Goal: Task Accomplishment & Management: Manage account settings

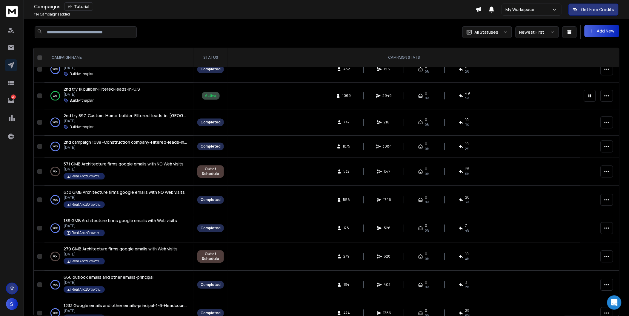
scroll to position [530, 0]
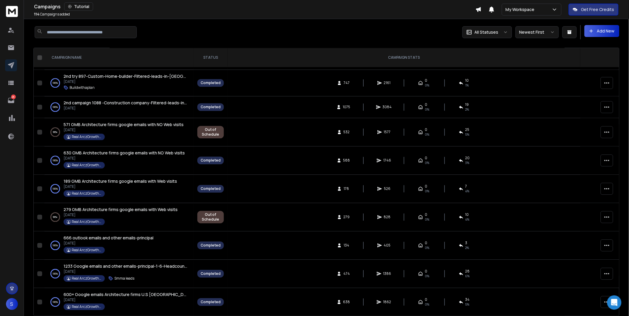
click at [167, 125] on span "571 GMB Architecture firms google emails with NO Web visits" at bounding box center [124, 125] width 120 height 6
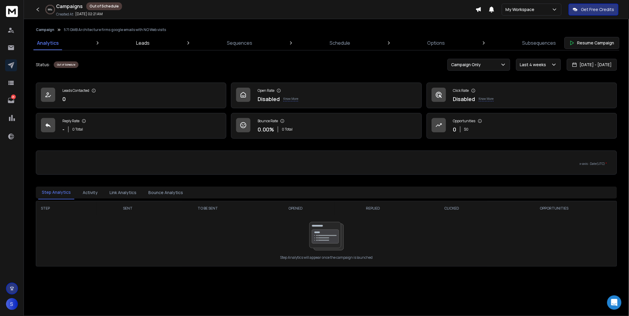
click at [147, 42] on p "Leads" at bounding box center [142, 42] width 13 height 7
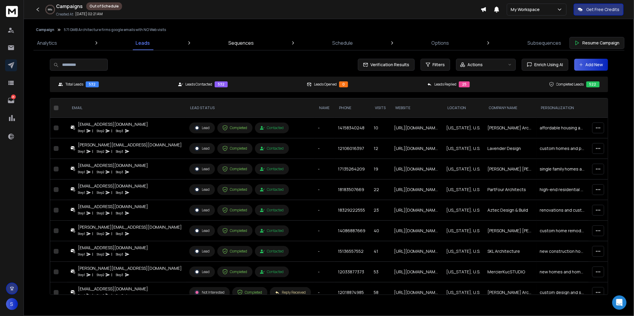
click at [234, 44] on p "Sequences" at bounding box center [240, 42] width 25 height 7
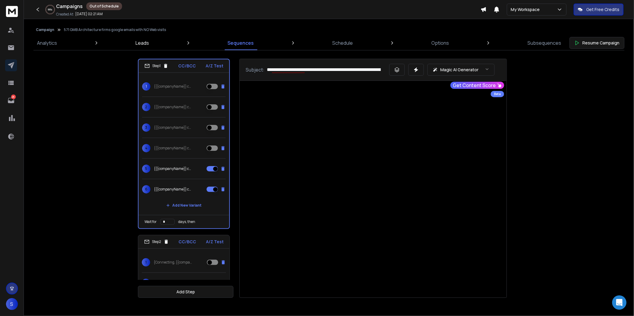
click at [151, 44] on link "Leads" at bounding box center [142, 43] width 21 height 14
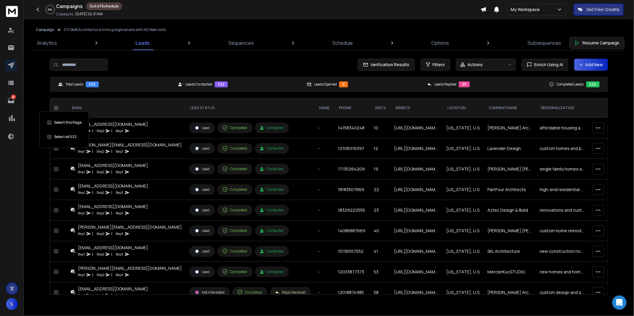
click at [48, 137] on button "Select this Page" at bounding box center [49, 137] width 5 height 5
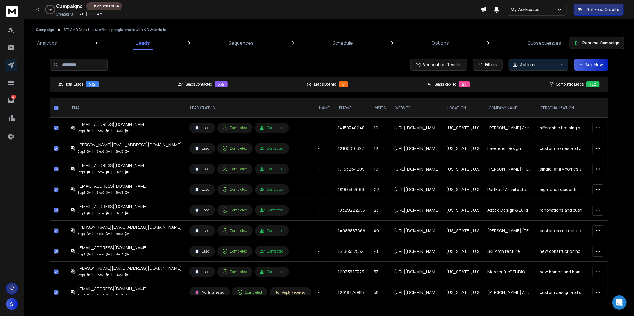
click at [557, 62] on div "Actions" at bounding box center [534, 65] width 45 height 6
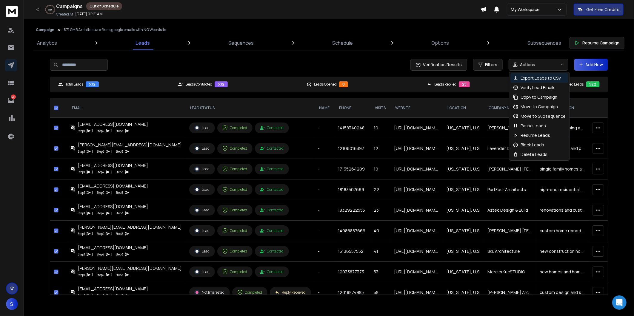
click at [549, 76] on p "Export Leads to CSV" at bounding box center [541, 78] width 40 height 6
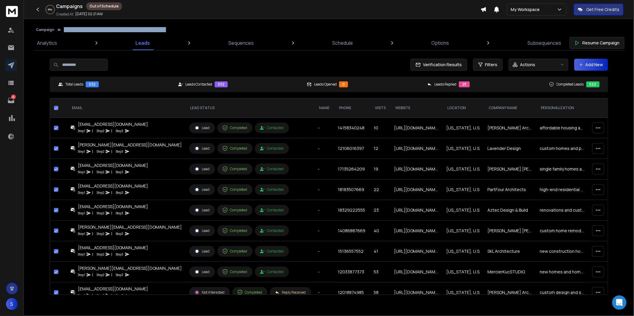
drag, startPoint x: 167, startPoint y: 30, endPoint x: 56, endPoint y: 22, distance: 111.6
click at [56, 22] on div "Campaign 571 GMB Architecture firms google emails with NO Web visits Analytics …" at bounding box center [329, 158] width 610 height 278
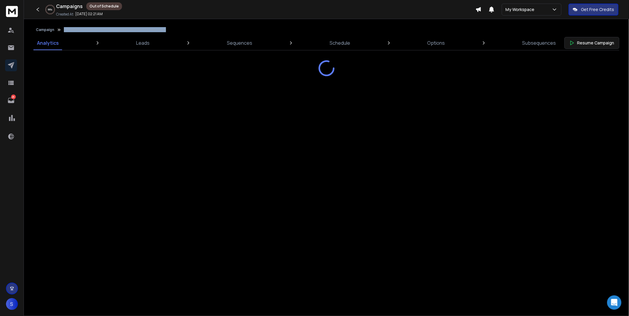
click at [43, 30] on button "Campaign" at bounding box center [45, 29] width 18 height 5
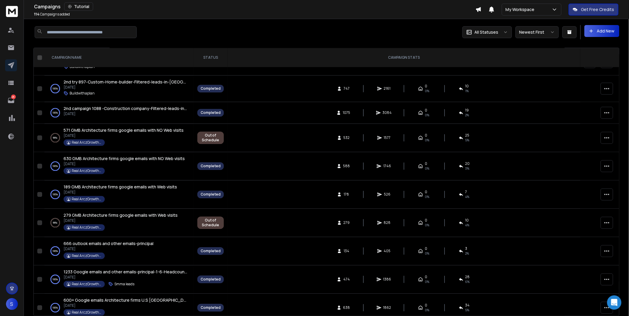
scroll to position [563, 0]
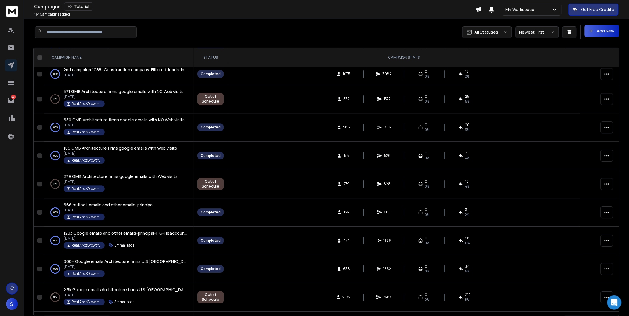
drag, startPoint x: 105, startPoint y: 146, endPoint x: 172, endPoint y: 44, distance: 122.5
click at [172, 44] on div "Campaigns 114 Campaigns Added All Statuses Newest First Add New CAMPAIGN NAME S…" at bounding box center [326, 183] width 586 height 316
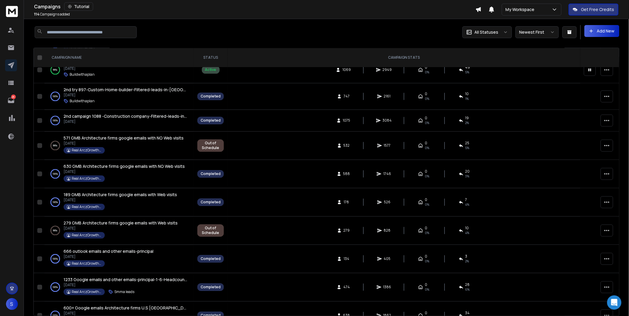
scroll to position [484, 0]
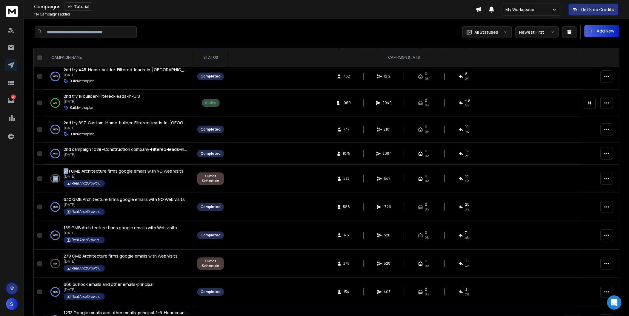
drag, startPoint x: 56, startPoint y: 169, endPoint x: 67, endPoint y: 169, distance: 10.7
click at [67, 171] on div "99 % 571 GMB Architecture firms google emails with NO Web visits 6 months ago R…" at bounding box center [118, 178] width 137 height 21
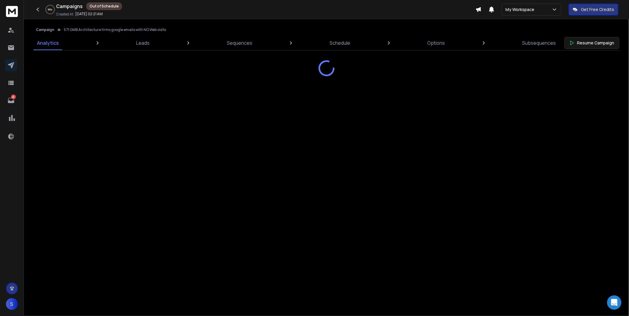
click at [136, 30] on p "571 GMB Architecture firms google emails with NO Web visits" at bounding box center [115, 29] width 102 height 5
drag, startPoint x: 169, startPoint y: 31, endPoint x: 62, endPoint y: 29, distance: 106.8
click at [62, 29] on div "Campaign 571 GMB Architecture firms google emails with NO Web visits" at bounding box center [326, 29] width 581 height 5
copy p "571 GMB Architecture firms google emails with NO Web visits"
click at [37, 7] on icon at bounding box center [37, 9] width 5 height 5
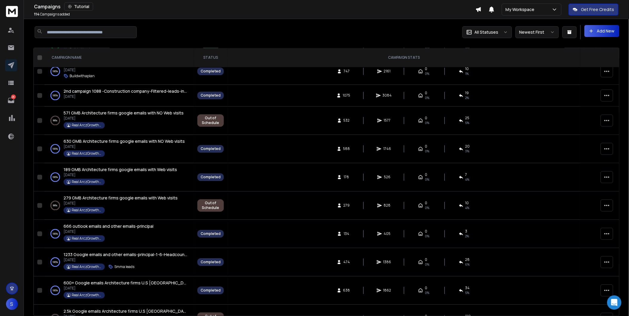
scroll to position [530, 0]
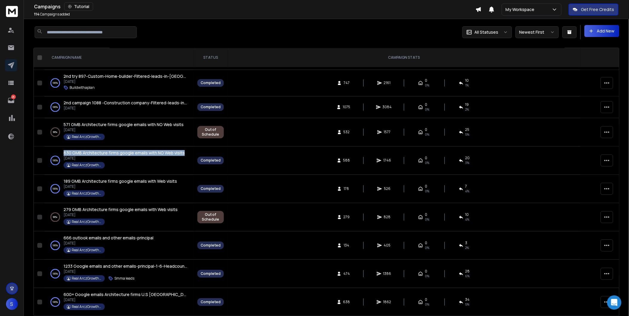
drag, startPoint x: 188, startPoint y: 151, endPoint x: 99, endPoint y: 148, distance: 89.5
click at [81, 148] on td "100 % 630 GMB Architecture firms google emails with NO Web visits 6 months ago …" at bounding box center [118, 160] width 149 height 28
click at [274, 26] on div at bounding box center [179, 32] width 293 height 14
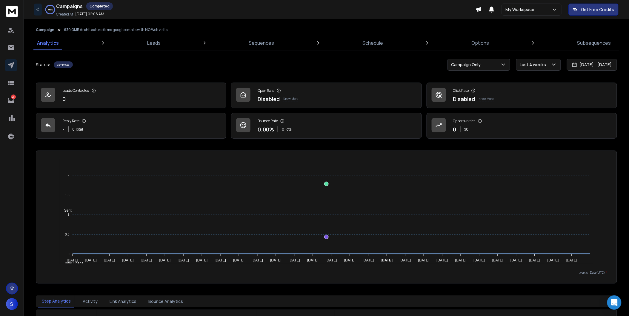
click at [40, 9] on icon at bounding box center [37, 9] width 5 height 5
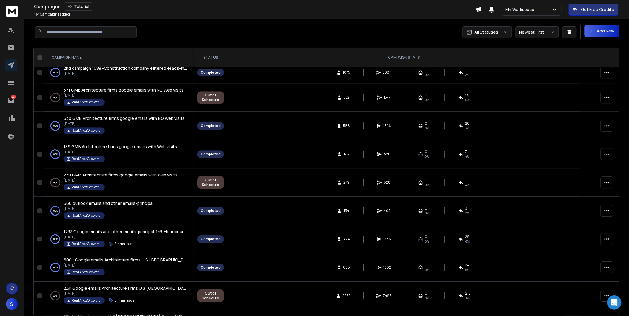
scroll to position [563, 0]
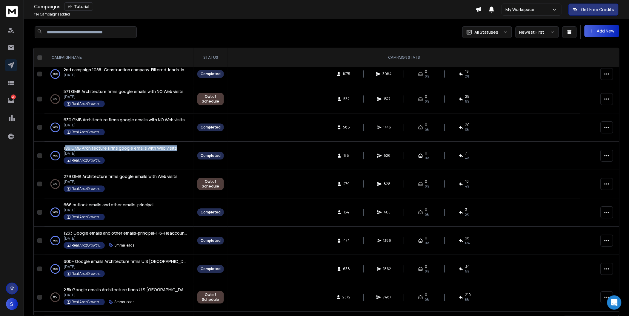
drag, startPoint x: 186, startPoint y: 148, endPoint x: 66, endPoint y: 149, distance: 119.6
click at [65, 149] on div "100 % 189 GMB Architecture firms google emails with Web visits 6 months ago Rea…" at bounding box center [118, 155] width 137 height 21
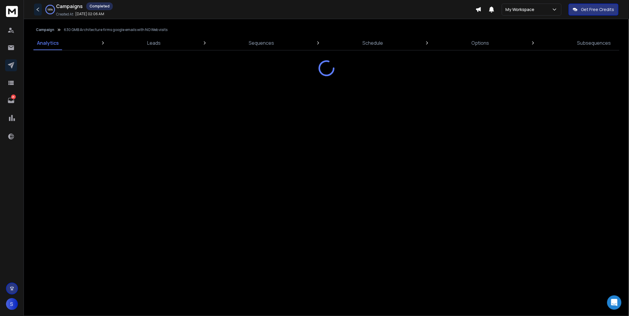
click at [40, 10] on icon at bounding box center [37, 9] width 5 height 5
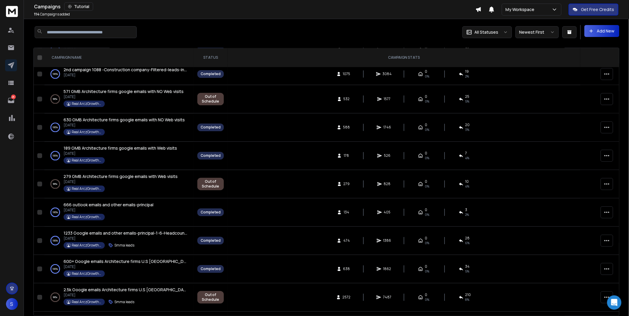
scroll to position [597, 0]
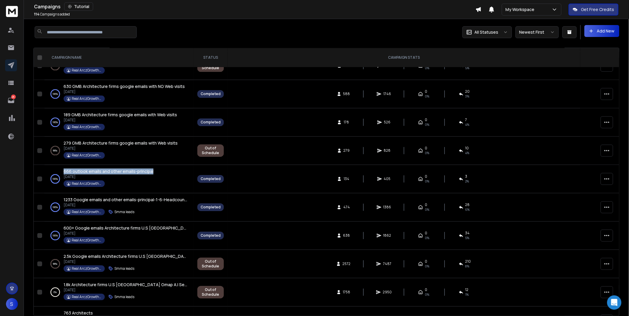
drag, startPoint x: 161, startPoint y: 172, endPoint x: 63, endPoint y: 173, distance: 97.9
click at [63, 173] on div "100 % 666 outlook emails and other emails-principal 6 months ago Real ArczGrowt…" at bounding box center [118, 179] width 137 height 21
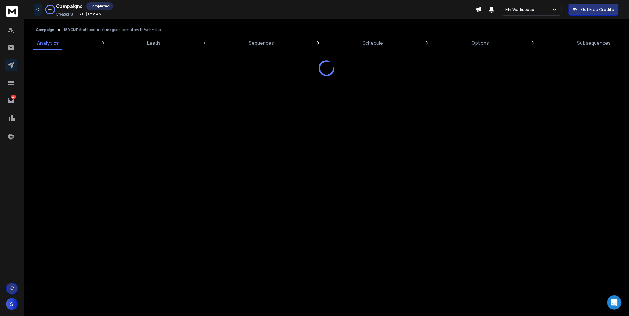
click at [38, 7] on icon at bounding box center [37, 9] width 5 height 5
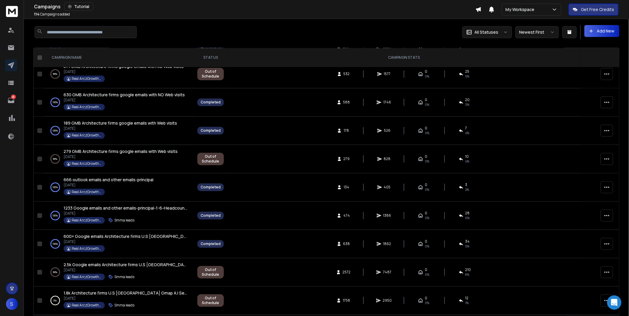
scroll to position [597, 0]
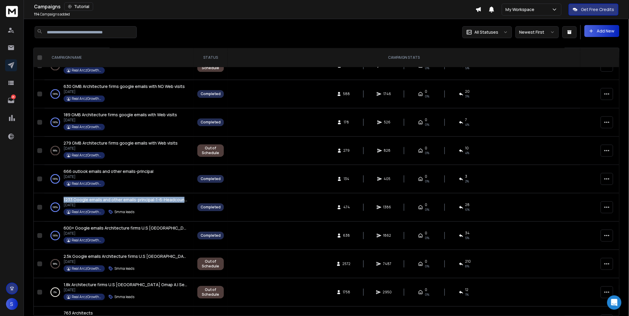
drag, startPoint x: 62, startPoint y: 200, endPoint x: 183, endPoint y: 198, distance: 121.4
click at [183, 198] on div "100 % 1233 Google emails and other emails-principal-1-6-Headcount-2426-ALL-Clea…" at bounding box center [118, 207] width 137 height 21
drag, startPoint x: 30, startPoint y: 226, endPoint x: 124, endPoint y: 149, distance: 120.7
click at [30, 226] on div "Campaigns 114 Campaigns Added All Statuses Newest First Add New CAMPAIGN NAME S…" at bounding box center [326, 183] width 605 height 328
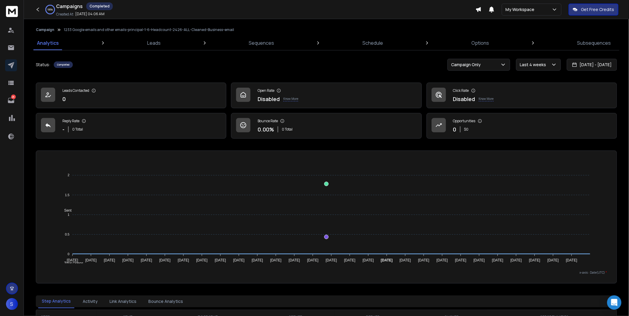
click at [44, 30] on button "Campaign" at bounding box center [45, 29] width 18 height 5
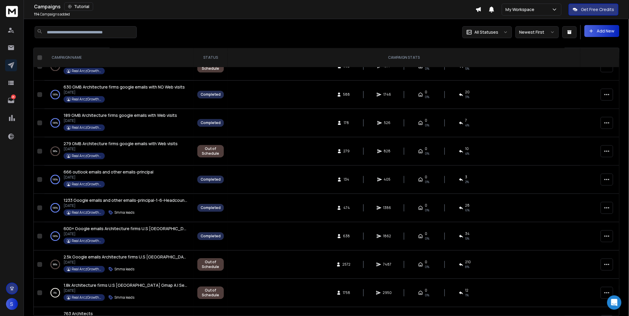
scroll to position [597, 0]
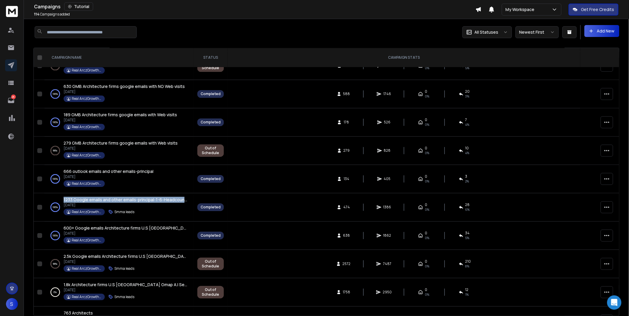
drag, startPoint x: 188, startPoint y: 201, endPoint x: 128, endPoint y: 180, distance: 63.1
click at [104, 184] on tbody "0 % 33 U.S. PE funds ($150 M–$1 B AUM) Managing Partner Head of BD 2 months ago…" at bounding box center [326, 110] width 585 height 1279
click at [260, 35] on div at bounding box center [179, 32] width 293 height 14
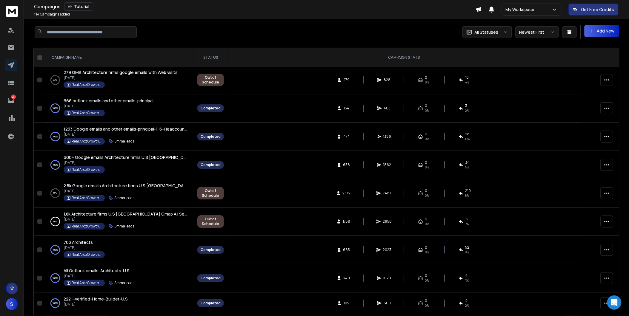
scroll to position [671, 0]
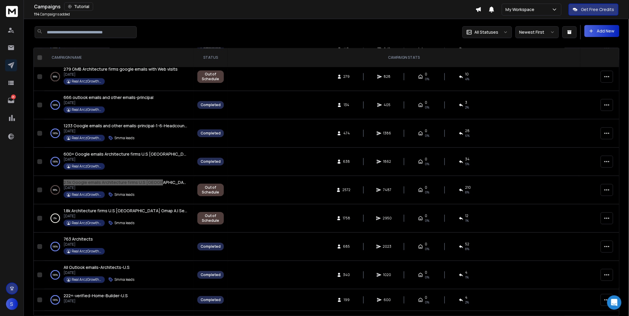
drag, startPoint x: 169, startPoint y: 184, endPoint x: 198, endPoint y: 123, distance: 67.4
click at [86, 177] on td "99 % 2.5k Google emails Architecture firms U.S Canada 7 months ago Real ArczGro…" at bounding box center [118, 190] width 149 height 28
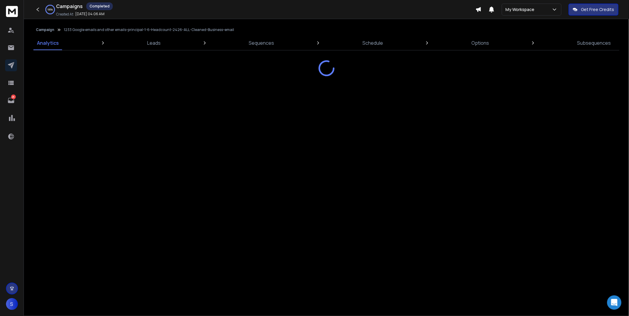
drag, startPoint x: 173, startPoint y: 33, endPoint x: 170, endPoint y: 37, distance: 4.7
click at [172, 33] on div "Campaign 1233 Google emails and other emails-principal-1-6-Headcount-2426-ALL-C…" at bounding box center [326, 30] width 586 height 10
click at [36, 7] on icon at bounding box center [37, 9] width 5 height 5
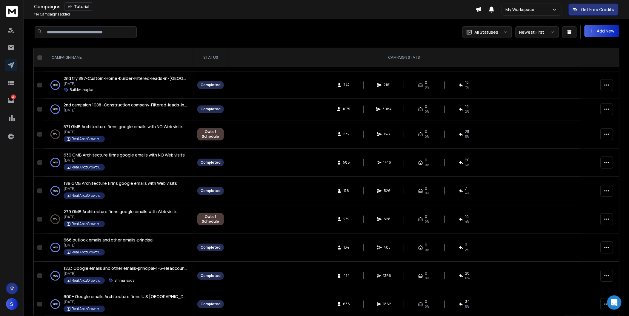
scroll to position [696, 0]
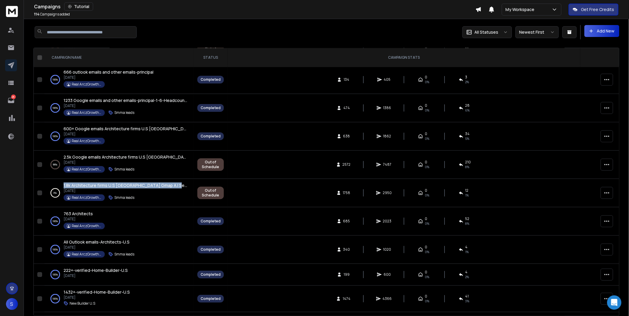
drag, startPoint x: 63, startPoint y: 186, endPoint x: 181, endPoint y: 186, distance: 118.1
click at [181, 188] on div "0 % 1.8k Architecture firms U.S Canada Gmap A.I Segmentation 7 months ago Real …" at bounding box center [118, 193] width 137 height 21
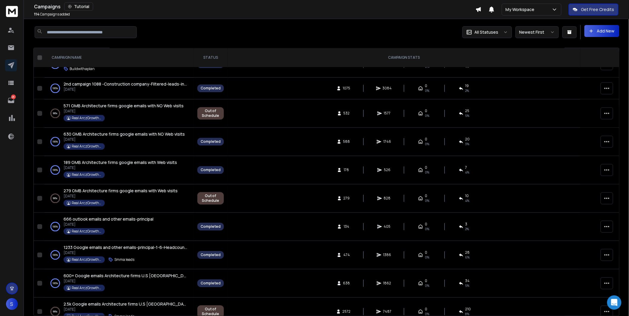
scroll to position [696, 0]
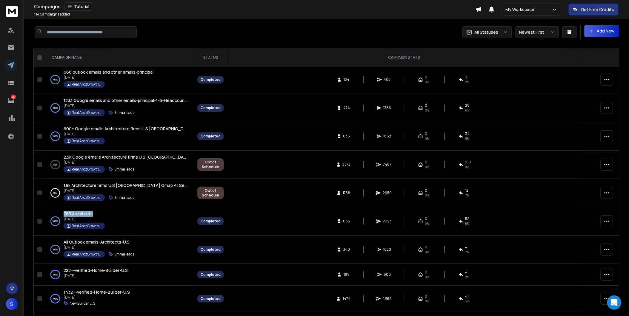
drag, startPoint x: 95, startPoint y: 214, endPoint x: 60, endPoint y: 214, distance: 35.5
click at [60, 214] on div "100 % 763 Architects 7 months ago Real ArczGrowth Campaign" at bounding box center [118, 221] width 137 height 21
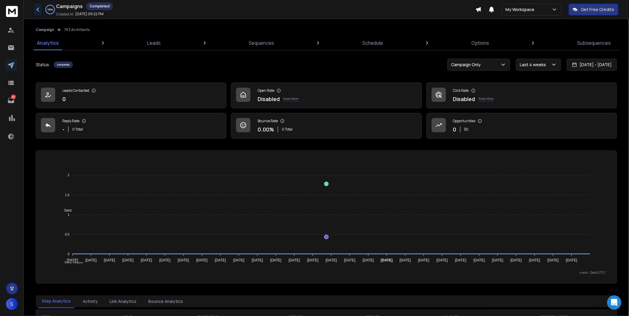
click at [40, 10] on icon at bounding box center [37, 9] width 5 height 5
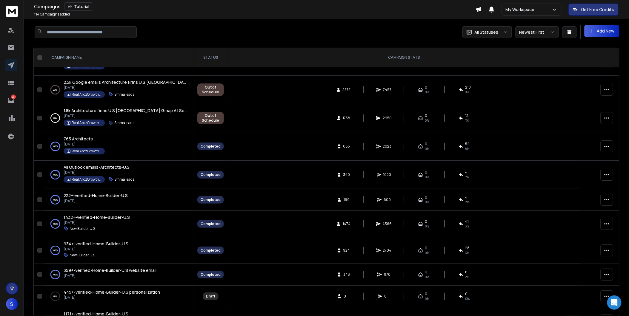
scroll to position [762, 0]
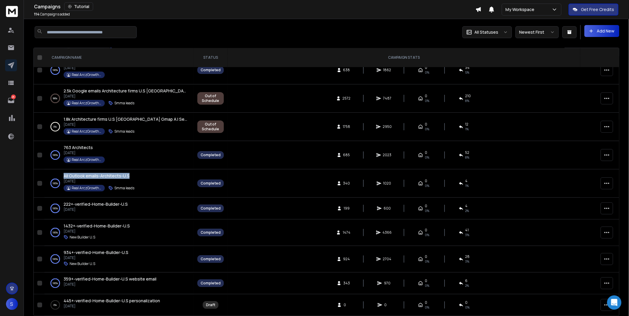
drag, startPoint x: 102, startPoint y: 175, endPoint x: 63, endPoint y: 176, distance: 39.1
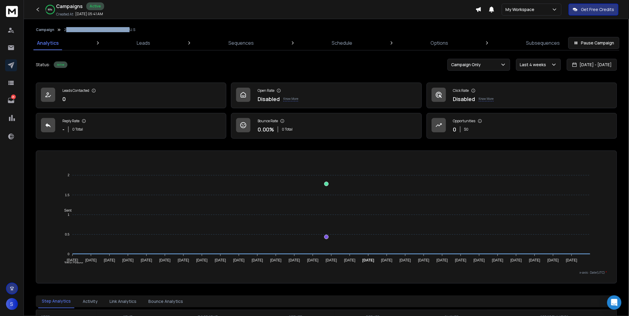
drag, startPoint x: 126, startPoint y: 31, endPoint x: 65, endPoint y: 31, distance: 60.9
click at [65, 31] on p "2nd try 2338+-verified-Home-Builder-U.S" at bounding box center [99, 29] width 71 height 5
drag, startPoint x: 65, startPoint y: 31, endPoint x: 108, endPoint y: 29, distance: 43.6
click at [108, 29] on p "2nd try 2338+-verified-Home-Builder-U.S" at bounding box center [99, 29] width 71 height 5
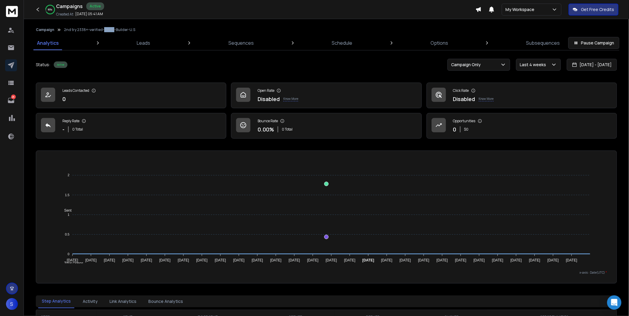
click at [108, 29] on p "2nd try 2338+-verified-Home-Builder-U.S" at bounding box center [99, 29] width 71 height 5
click at [136, 39] on link "Leads" at bounding box center [143, 43] width 21 height 14
click at [132, 32] on div at bounding box center [132, 32] width 0 height 0
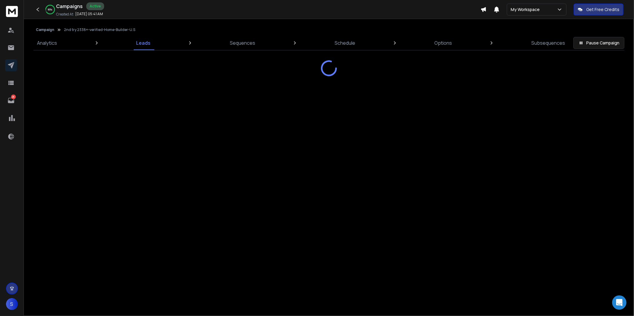
click at [208, 16] on div "90 % Campaigns Active Created At: [DATE] 05:41 AM My Workspace Get Free Credits" at bounding box center [317, 9] width 634 height 19
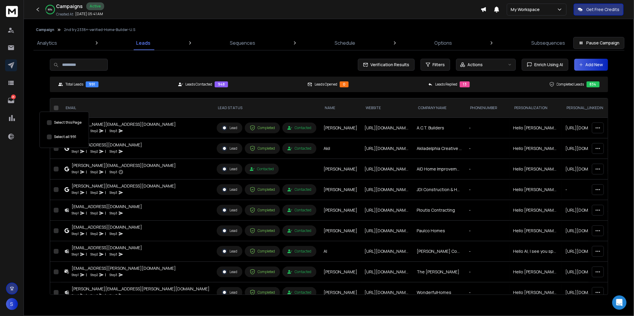
click at [49, 137] on button "Select this Page" at bounding box center [49, 137] width 5 height 5
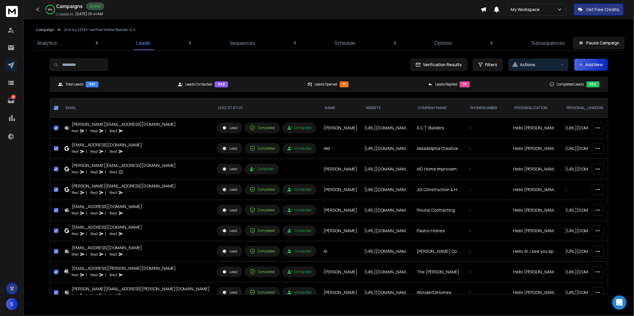
click at [563, 62] on button "Actions" at bounding box center [538, 65] width 60 height 12
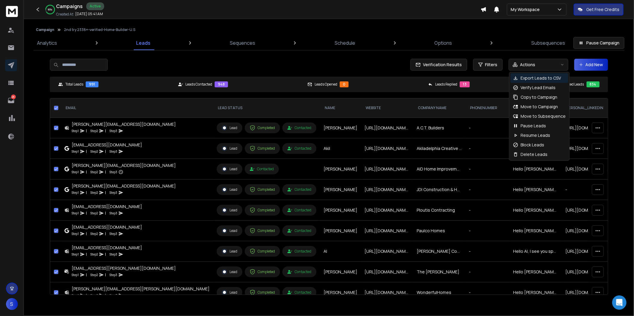
click at [540, 79] on p "Export Leads to CSV" at bounding box center [541, 78] width 40 height 6
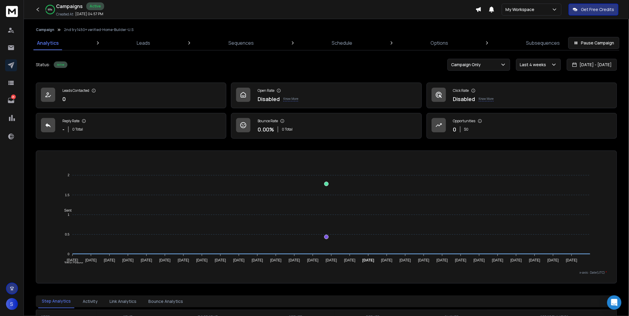
click at [117, 30] on p "2nd try 1450+ verified-Home-Builder-U.S" at bounding box center [99, 29] width 70 height 5
copy p "2nd try 1450+ verified-Home-Builder-U.S"
click at [150, 40] on p "Leads" at bounding box center [143, 42] width 13 height 7
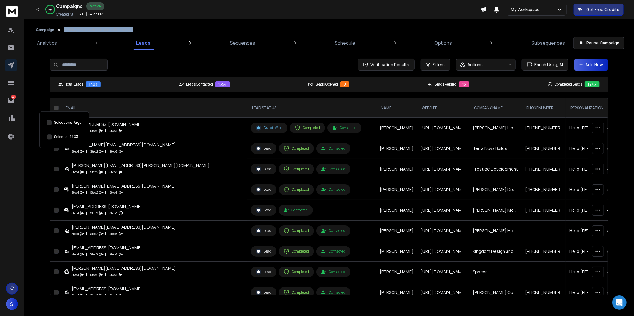
click at [48, 138] on button "Select this Page" at bounding box center [49, 137] width 5 height 5
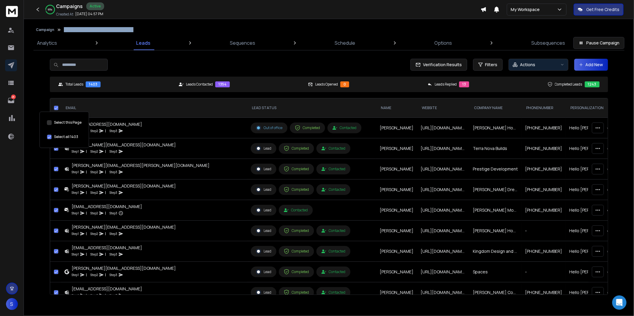
click at [537, 63] on div "Actions" at bounding box center [534, 65] width 45 height 6
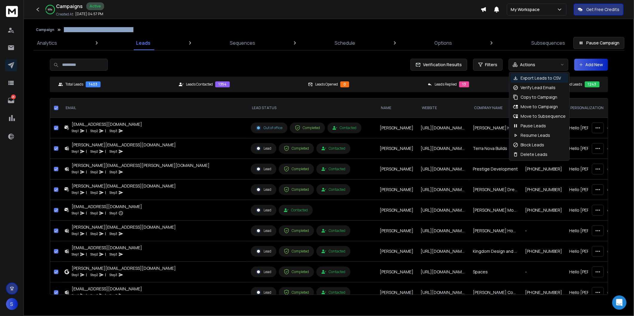
click at [540, 79] on p "Export Leads to CSV" at bounding box center [541, 78] width 40 height 6
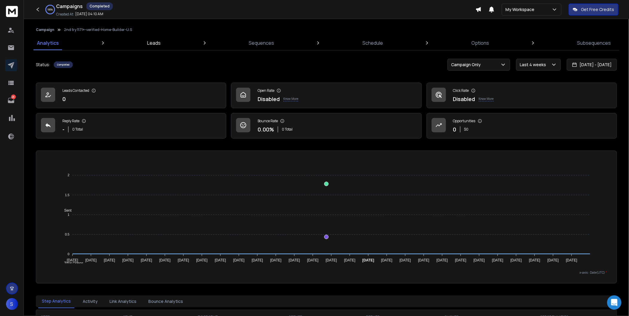
click at [153, 47] on link "Leads" at bounding box center [153, 43] width 21 height 14
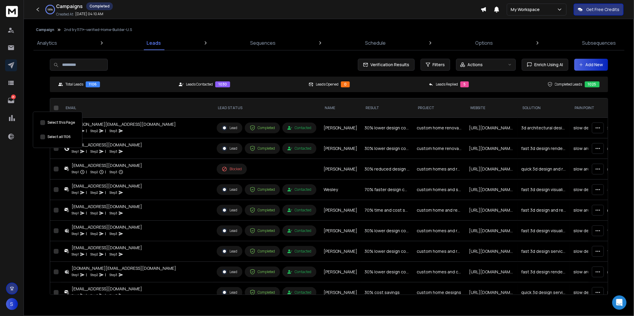
click at [44, 135] on button "Select this Page" at bounding box center [42, 137] width 5 height 5
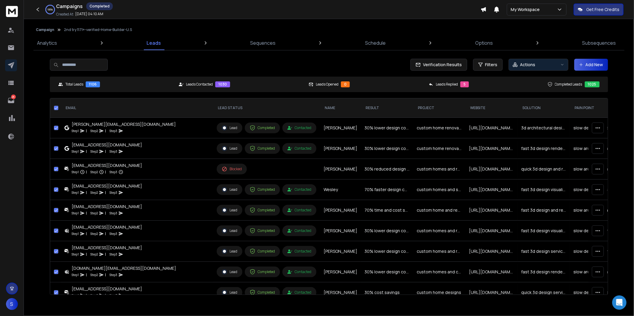
click at [544, 66] on div "Actions" at bounding box center [534, 65] width 45 height 6
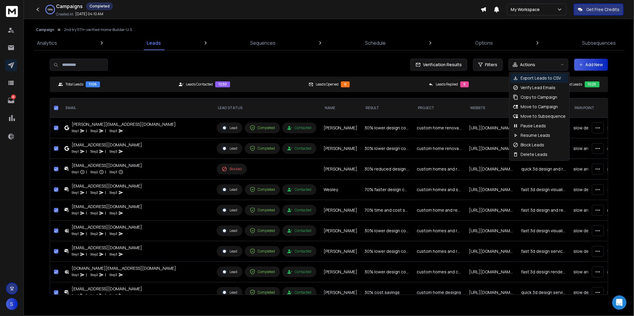
click at [542, 76] on p "Export Leads to CSV" at bounding box center [541, 78] width 40 height 6
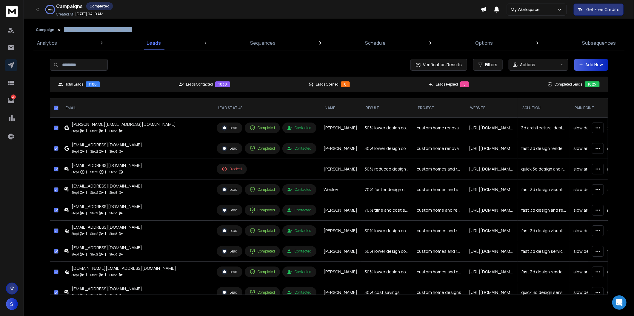
drag, startPoint x: 135, startPoint y: 29, endPoint x: 61, endPoint y: 33, distance: 74.1
click at [61, 33] on div "Campaign 2nd try 1171+-verified-Home-Builder-U.S" at bounding box center [328, 30] width 591 height 10
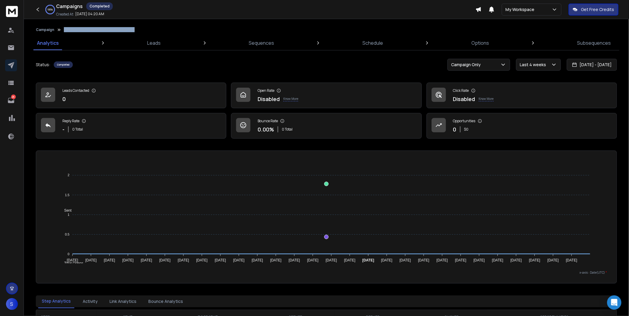
drag, startPoint x: 143, startPoint y: 30, endPoint x: 61, endPoint y: 34, distance: 82.4
click at [61, 34] on div "Campaign 2nd try 1200+-verified-Home-Builder-U.S" at bounding box center [326, 30] width 586 height 10
drag, startPoint x: 61, startPoint y: 34, endPoint x: 130, endPoint y: 44, distance: 69.6
click at [130, 44] on div "Analytics Leads Sequences Schedule Options Subsequences" at bounding box center [323, 43] width 581 height 14
click at [145, 43] on link "Leads" at bounding box center [153, 43] width 21 height 14
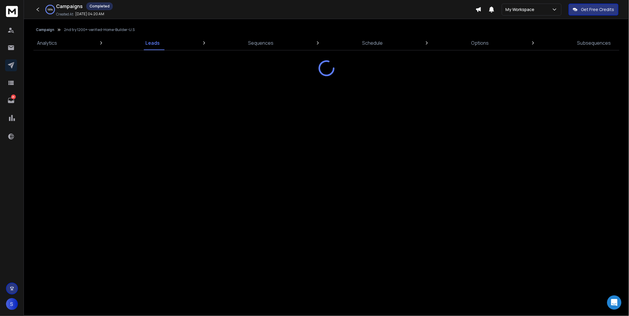
click at [154, 43] on p "Leads" at bounding box center [152, 42] width 14 height 7
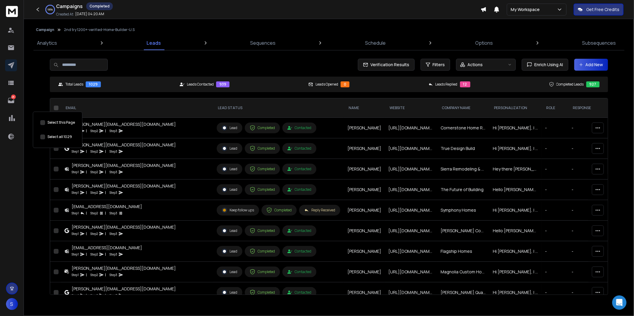
click at [43, 136] on button "Select this Page" at bounding box center [42, 137] width 5 height 5
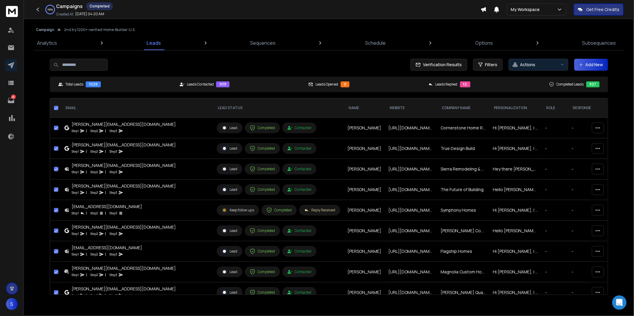
click at [541, 63] on div "Actions" at bounding box center [534, 65] width 45 height 6
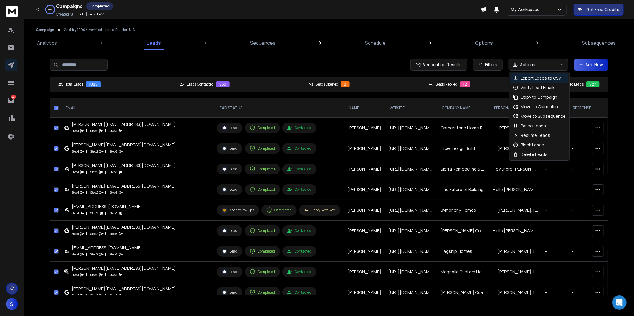
click at [536, 76] on p "Export Leads to CSV" at bounding box center [541, 78] width 40 height 6
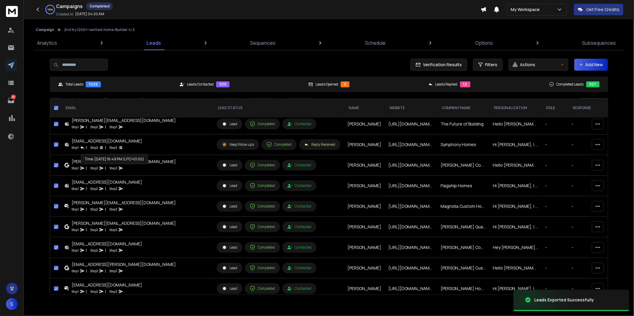
scroll to position [66, 0]
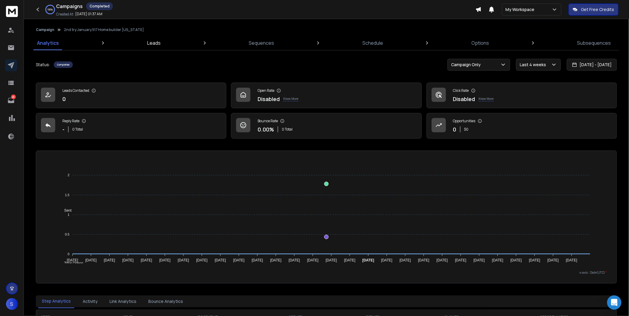
click at [163, 44] on link "Leads" at bounding box center [153, 43] width 21 height 14
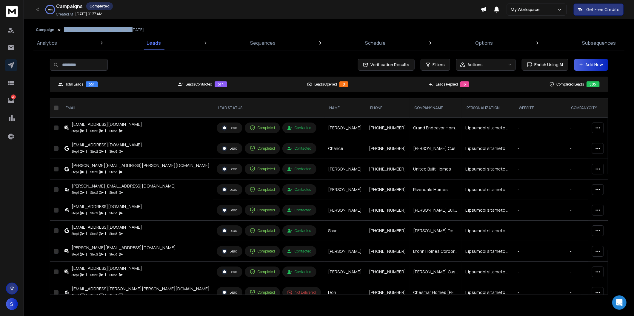
drag, startPoint x: 135, startPoint y: 26, endPoint x: 62, endPoint y: 30, distance: 73.5
click at [62, 30] on div "Campaign 2nd try January 517 Home builder [US_STATE]" at bounding box center [328, 30] width 591 height 10
drag, startPoint x: 62, startPoint y: 30, endPoint x: 57, endPoint y: 109, distance: 78.3
click at [57, 109] on button "button" at bounding box center [56, 108] width 5 height 5
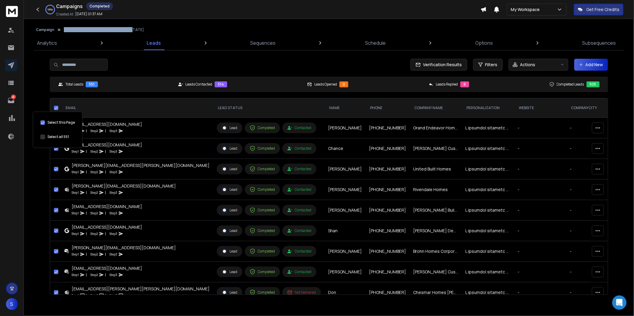
click at [49, 136] on label "Select all 551" at bounding box center [57, 137] width 21 height 5
click at [41, 136] on button "Select this Page" at bounding box center [42, 137] width 5 height 5
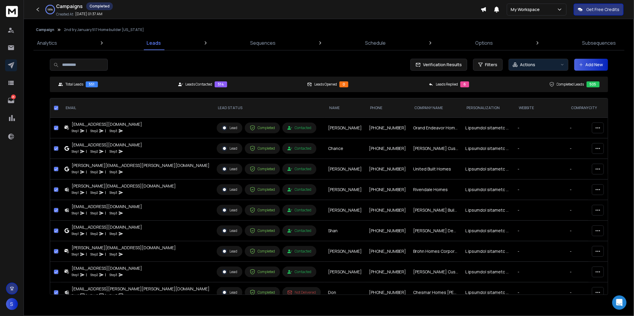
click at [556, 64] on div "Actions" at bounding box center [534, 65] width 45 height 6
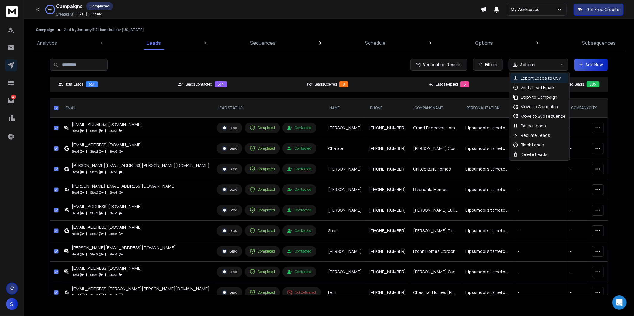
click at [551, 78] on p "Export Leads to CSV" at bounding box center [541, 78] width 40 height 6
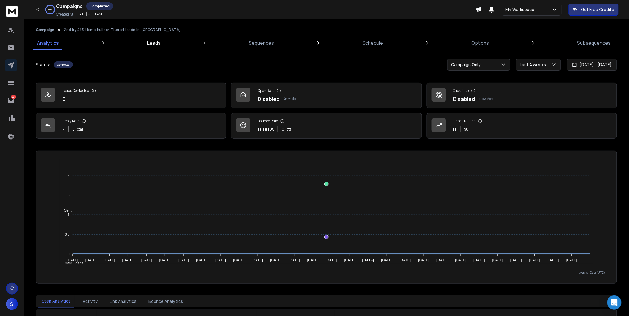
click at [157, 43] on p "Leads" at bounding box center [153, 42] width 13 height 7
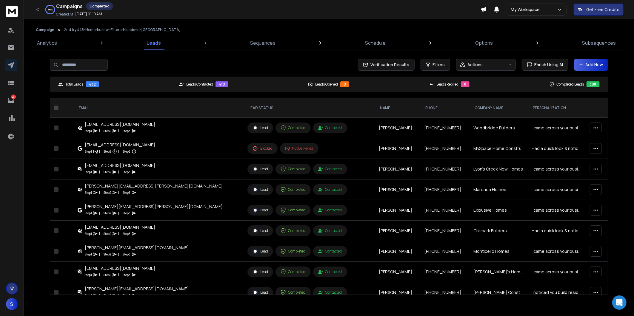
click at [151, 27] on p "2nd try 445-Home-builder-Filtered-leads-in-[GEOGRAPHIC_DATA]" at bounding box center [122, 29] width 117 height 5
copy p "2nd try 445-Home-builder-Filtered-leads-in-[GEOGRAPHIC_DATA]"
drag, startPoint x: 154, startPoint y: 27, endPoint x: 61, endPoint y: 31, distance: 93.1
click at [61, 31] on div "Campaign 2nd try 445-Home-builder-Filtered-leads-in-[GEOGRAPHIC_DATA]" at bounding box center [329, 29] width 586 height 5
drag, startPoint x: 61, startPoint y: 31, endPoint x: 56, endPoint y: 108, distance: 77.1
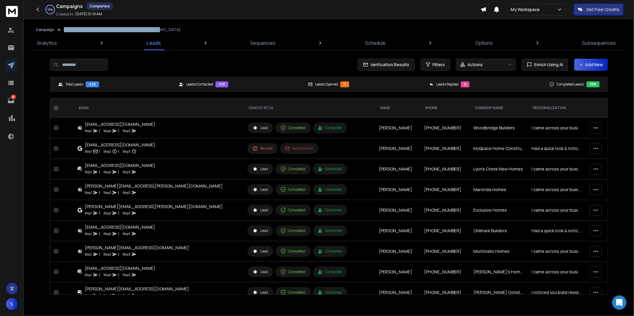
click at [56, 108] on button "button" at bounding box center [56, 108] width 5 height 5
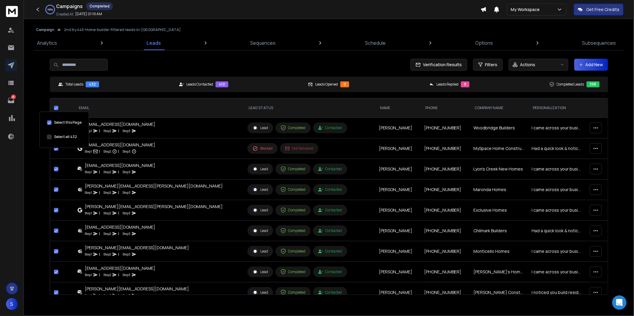
click at [48, 137] on button "Select this Page" at bounding box center [49, 137] width 5 height 5
click at [535, 67] on p "Actions" at bounding box center [527, 65] width 15 height 6
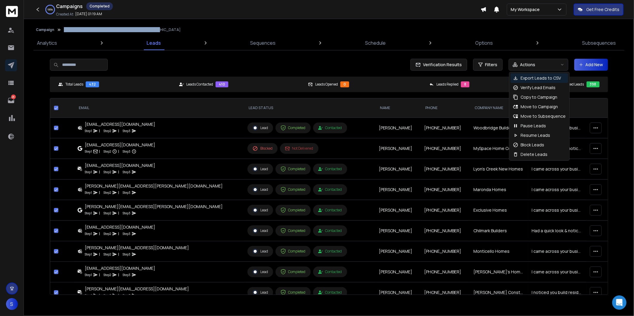
click at [538, 78] on p "Export Leads to CSV" at bounding box center [541, 78] width 40 height 6
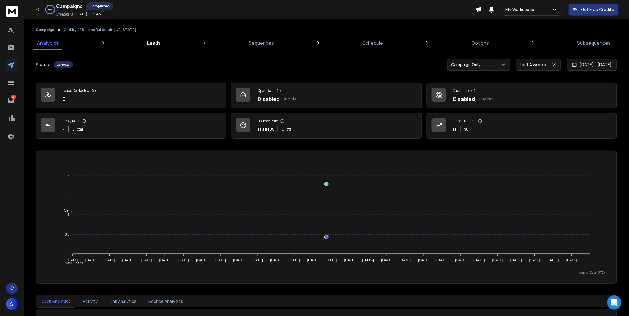
click at [157, 44] on p "Leads" at bounding box center [153, 42] width 13 height 7
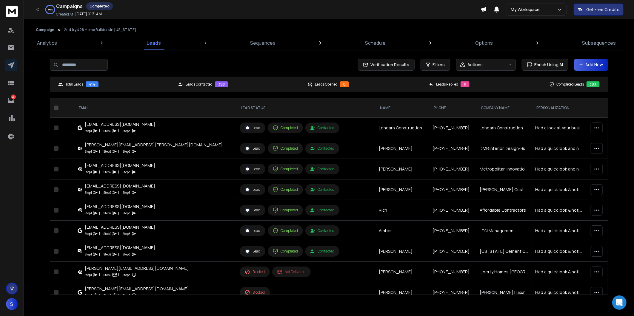
click at [93, 26] on div "Campaign 2nd try 428 Home Builders in New York" at bounding box center [328, 30] width 591 height 10
click at [91, 28] on p "2nd try 428 Home Builders in New York" at bounding box center [100, 29] width 72 height 5
copy p "2nd try 428 Home Builders in New York"
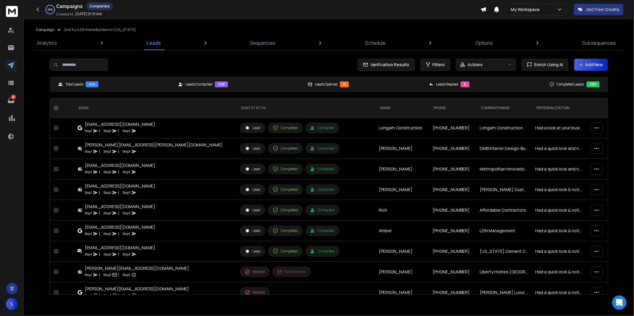
click at [134, 57] on div "Verification Results Filters Actions Enrich Using AI Add New Total Leads 414 Le…" at bounding box center [328, 173] width 591 height 235
drag, startPoint x: 339, startPoint y: 65, endPoint x: 489, endPoint y: 66, distance: 150.1
click at [339, 65] on div "Verification Results Filters Actions Enrich Using AI Add New" at bounding box center [329, 65] width 558 height 12
click at [47, 138] on button "Select this Page" at bounding box center [49, 137] width 5 height 5
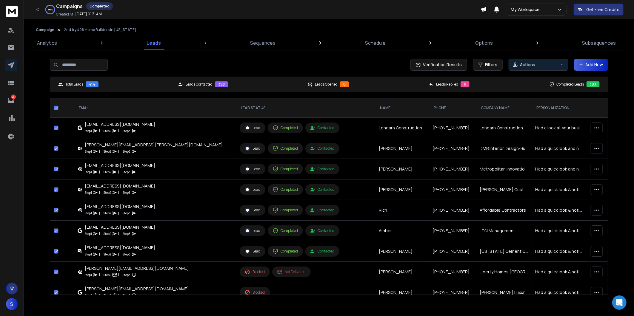
drag, startPoint x: 567, startPoint y: 65, endPoint x: 566, endPoint y: 70, distance: 5.2
click at [567, 65] on button "Actions" at bounding box center [538, 65] width 60 height 12
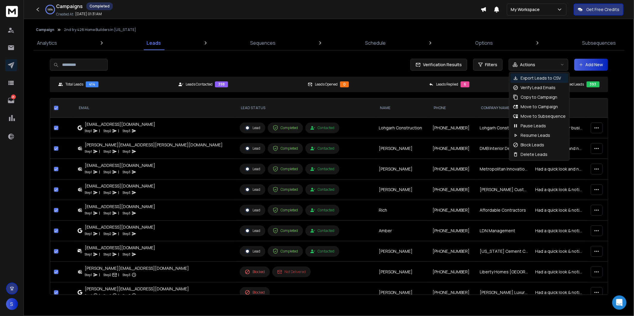
click at [550, 80] on p "Export Leads to CSV" at bounding box center [541, 78] width 40 height 6
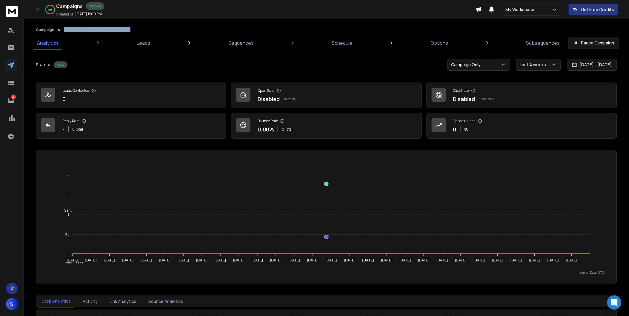
drag, startPoint x: 138, startPoint y: 30, endPoint x: 63, endPoint y: 32, distance: 74.6
click at [63, 32] on div "Campaign 2nd try 1k builder-Filtered-leads-in-U.S" at bounding box center [326, 30] width 586 height 10
click at [229, 46] on p "Sequences" at bounding box center [240, 42] width 25 height 7
click at [144, 41] on p "Leads" at bounding box center [143, 42] width 13 height 7
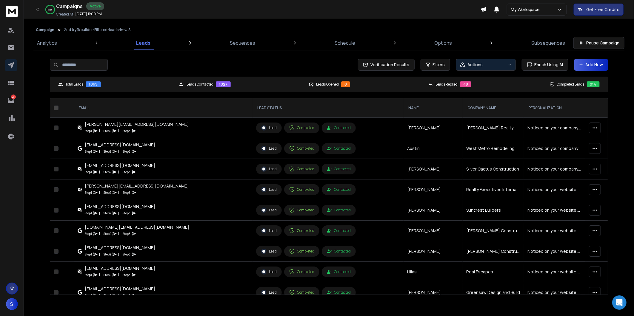
drag, startPoint x: 480, startPoint y: 58, endPoint x: 479, endPoint y: 64, distance: 6.3
click at [480, 58] on div "Verification Results Filters Actions Enrich Using AI Add New Total Leads 1069 L…" at bounding box center [328, 173] width 591 height 235
click at [479, 66] on p "Actions" at bounding box center [474, 65] width 15 height 6
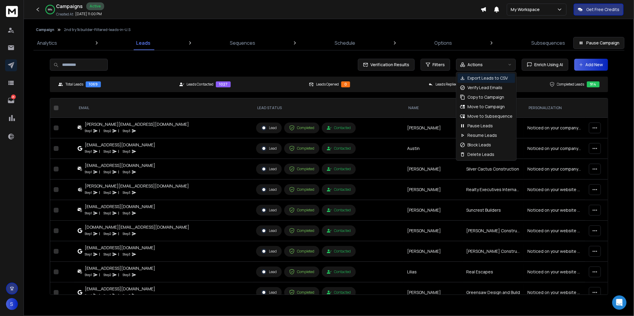
click at [472, 78] on p "Export Leads to CSV" at bounding box center [487, 78] width 40 height 6
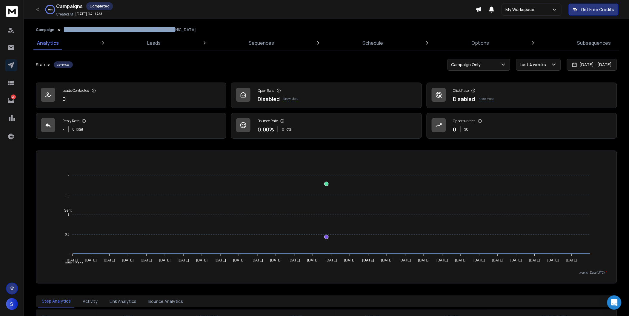
drag, startPoint x: 183, startPoint y: 27, endPoint x: 56, endPoint y: 33, distance: 126.9
click at [56, 33] on div "Campaign 2nd try 897-Custom-Home-builder-Filtered-leads-in-[GEOGRAPHIC_DATA]" at bounding box center [326, 30] width 586 height 10
click at [544, 27] on div "Campaign 2nd try 897-Custom-Home-builder-Filtered-leads-in-[GEOGRAPHIC_DATA]" at bounding box center [326, 30] width 586 height 10
click at [132, 29] on p "2nd try 897-Custom-Home-builder-Filtered-leads-in-[GEOGRAPHIC_DATA]" at bounding box center [130, 29] width 132 height 5
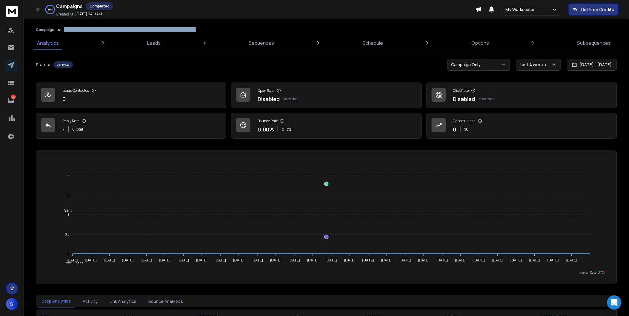
click at [132, 29] on p "2nd try 897-Custom-Home-builder-Filtered-leads-in-New-york" at bounding box center [130, 29] width 132 height 5
drag, startPoint x: 132, startPoint y: 29, endPoint x: 125, endPoint y: 44, distance: 15.8
click at [125, 44] on div "Analytics Leads Sequences Schedule Options Subsequences" at bounding box center [323, 43] width 581 height 14
click at [147, 43] on p "Leads" at bounding box center [153, 42] width 13 height 7
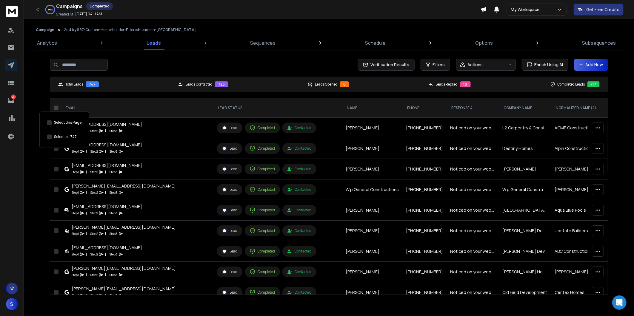
click at [47, 138] on button "Select this Page" at bounding box center [49, 137] width 5 height 5
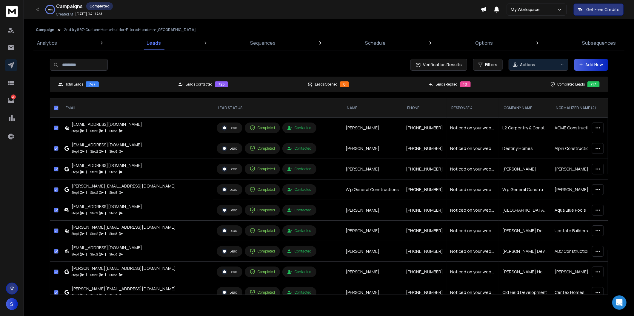
click at [555, 67] on div "Actions" at bounding box center [534, 65] width 45 height 6
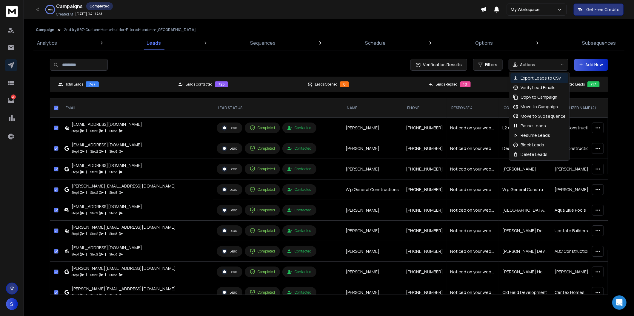
click at [547, 78] on p "Export Leads to CSV" at bounding box center [541, 78] width 40 height 6
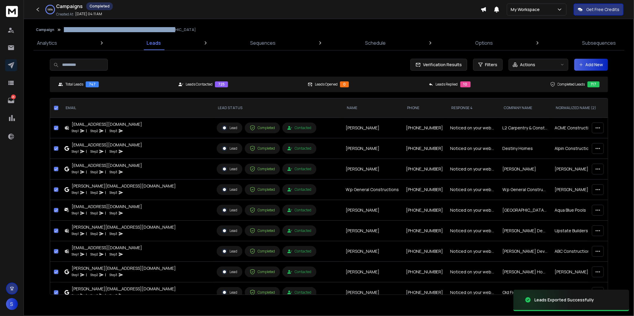
copy p "2nd try 897-Custom-Home-builder-Filtered-leads-in-New-york"
drag, startPoint x: 176, startPoint y: 30, endPoint x: 61, endPoint y: 33, distance: 114.6
click at [61, 33] on div "Campaign 2nd try 897-Custom-Home-builder-Filtered-leads-in-New-york" at bounding box center [328, 30] width 591 height 10
drag, startPoint x: 61, startPoint y: 33, endPoint x: 64, endPoint y: 105, distance: 72.2
click at [61, 102] on th at bounding box center [55, 107] width 11 height 19
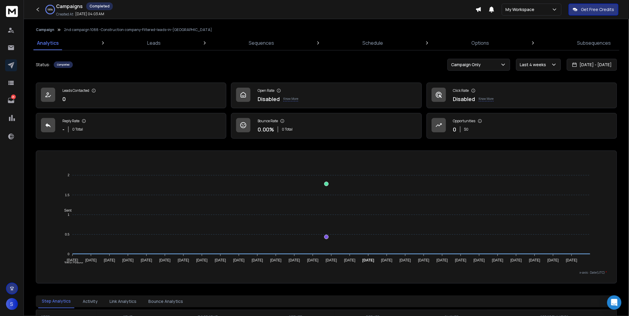
click at [151, 30] on p "2nd campaign 1088 -Construction company-Filtered-leads-in-[GEOGRAPHIC_DATA]" at bounding box center [138, 29] width 148 height 5
copy p "2nd campaign 1088 -Construction company-Filtered-leads-in-[GEOGRAPHIC_DATA]"
drag, startPoint x: 187, startPoint y: 29, endPoint x: 57, endPoint y: 35, distance: 130.2
click at [57, 35] on div "Campaign 2nd campaign 1088 -Construction company-Filtered-leads-in-New-york Ana…" at bounding box center [326, 37] width 586 height 25
drag, startPoint x: 57, startPoint y: 35, endPoint x: 161, endPoint y: 43, distance: 104.4
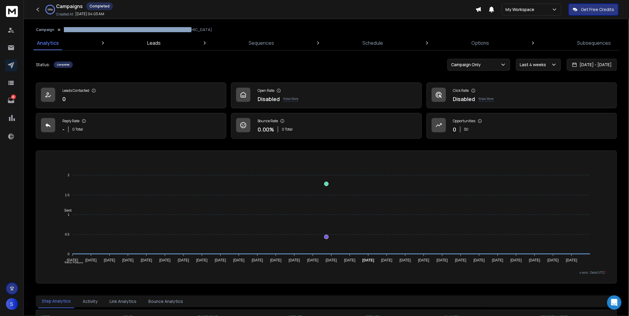
click at [161, 43] on link "Leads" at bounding box center [153, 43] width 21 height 14
click at [159, 44] on p "Leads" at bounding box center [154, 42] width 13 height 7
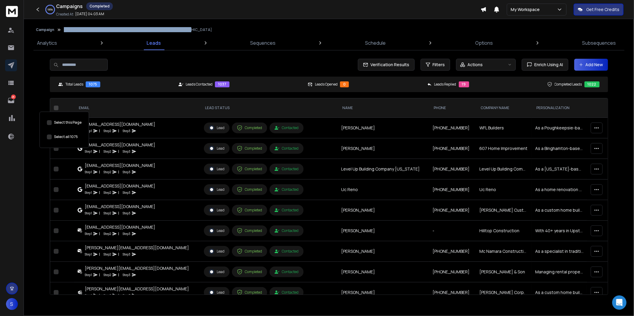
click at [49, 138] on button "Select this Page" at bounding box center [49, 137] width 5 height 5
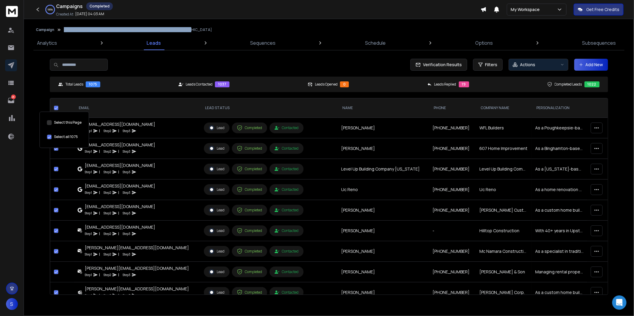
click at [543, 65] on div "Actions" at bounding box center [534, 65] width 45 height 6
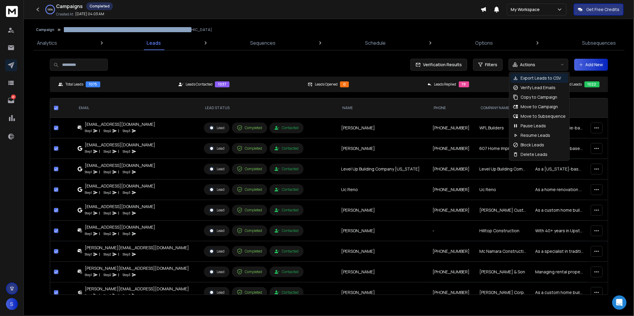
click at [536, 75] on p "Export Leads to CSV" at bounding box center [541, 78] width 40 height 6
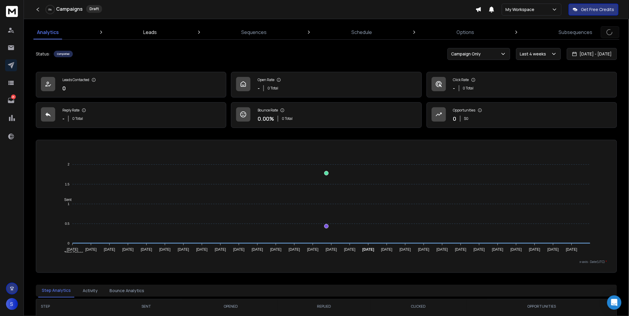
click at [150, 31] on p "Leads" at bounding box center [149, 32] width 13 height 7
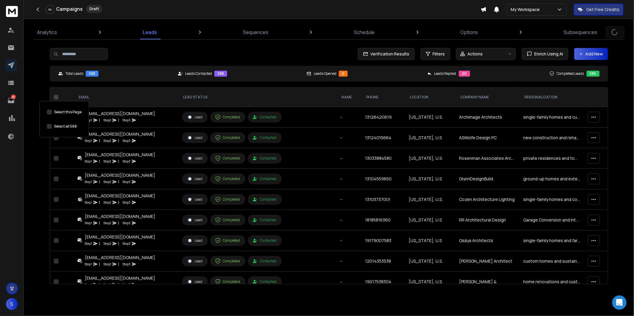
drag, startPoint x: 49, startPoint y: 126, endPoint x: 71, endPoint y: 107, distance: 28.6
click at [49, 126] on button "Select this Page" at bounding box center [49, 126] width 5 height 5
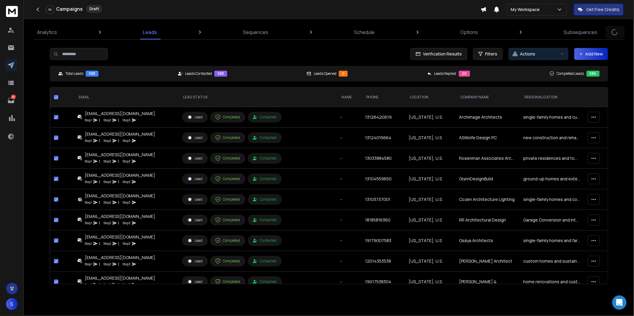
click at [549, 53] on div "Actions" at bounding box center [534, 54] width 45 height 6
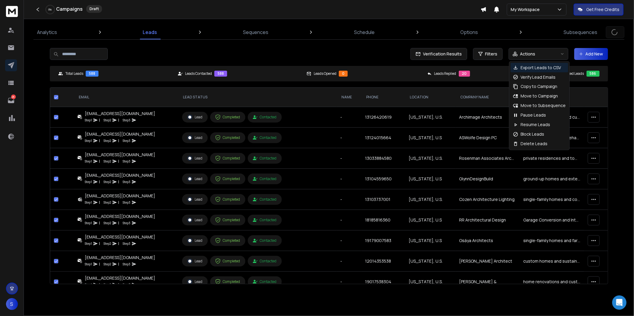
click at [542, 69] on p "Export Leads to CSV" at bounding box center [541, 68] width 40 height 6
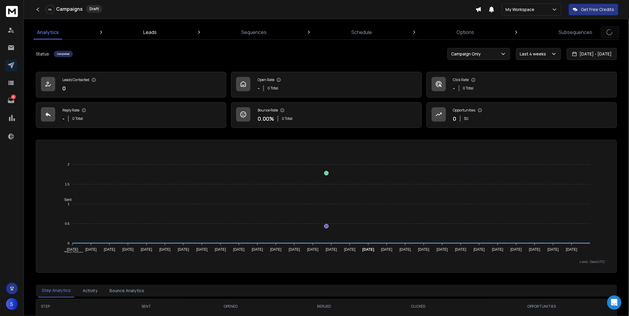
click at [146, 31] on p "Leads" at bounding box center [149, 32] width 13 height 7
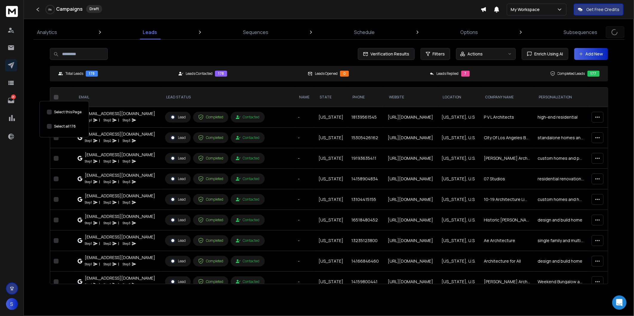
click at [50, 129] on button "Select this Page" at bounding box center [49, 126] width 5 height 5
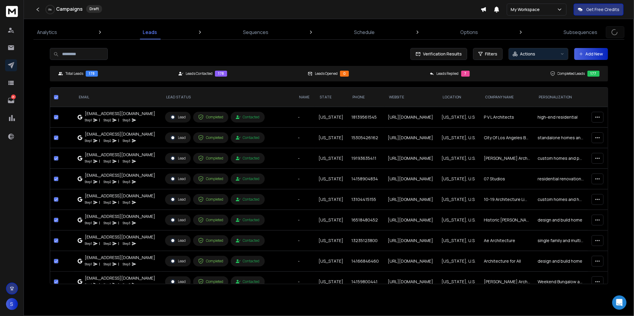
click at [567, 56] on button "Actions" at bounding box center [538, 54] width 60 height 12
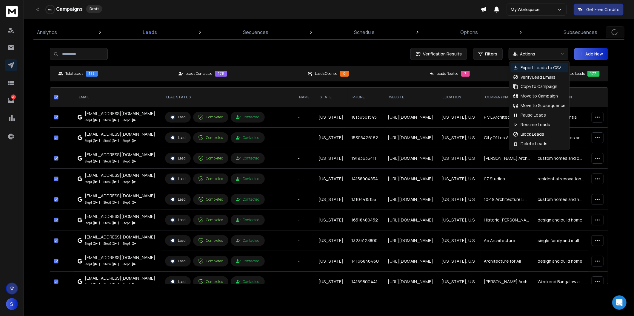
click at [543, 67] on p "Export Leads to CSV" at bounding box center [541, 68] width 40 height 6
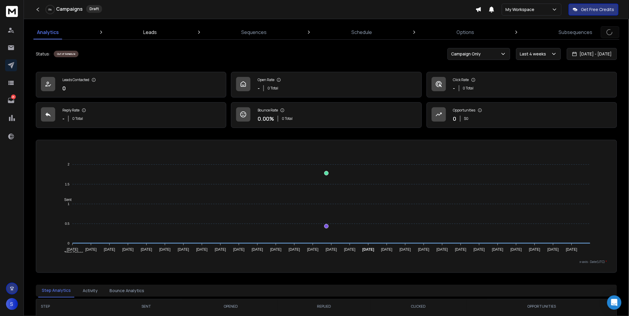
click at [158, 32] on link "Leads" at bounding box center [150, 32] width 21 height 14
click at [157, 30] on link "Leads" at bounding box center [150, 32] width 21 height 14
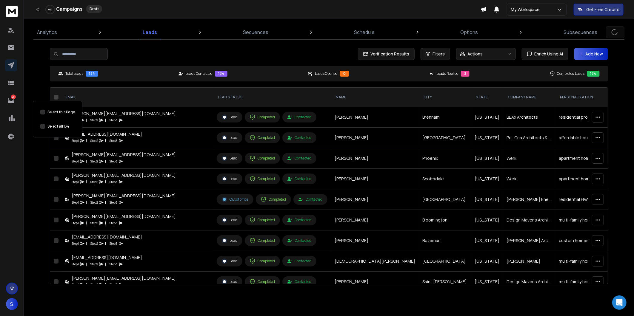
click at [42, 128] on button "Select this Page" at bounding box center [42, 126] width 5 height 5
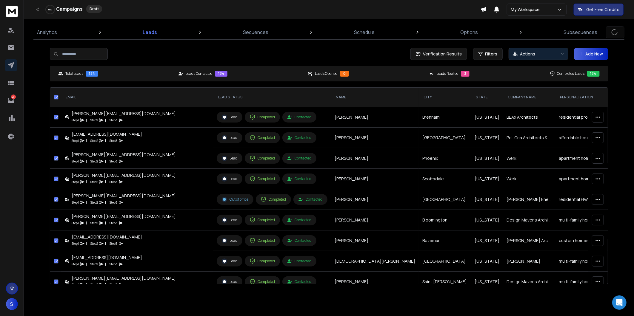
click at [555, 53] on div "Actions" at bounding box center [534, 54] width 45 height 6
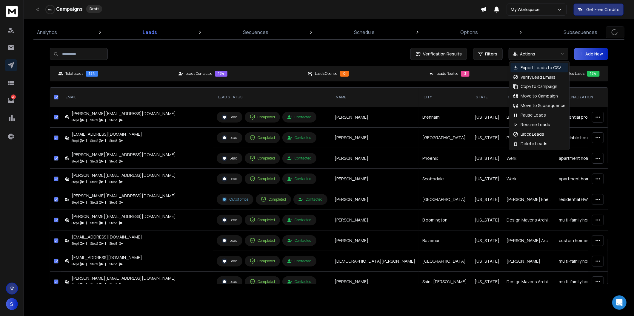
click at [547, 65] on p "Export Leads to CSV" at bounding box center [541, 68] width 40 height 6
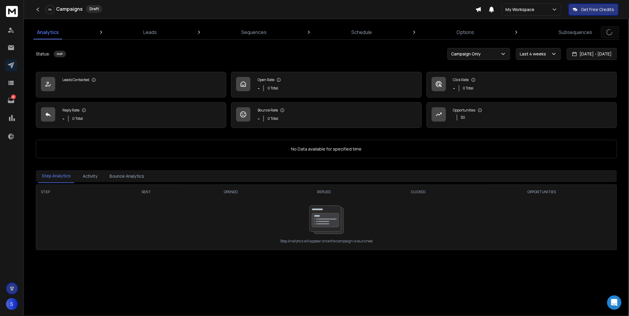
drag, startPoint x: 145, startPoint y: 30, endPoint x: 328, endPoint y: 26, distance: 182.6
click at [145, 30] on p "Leads" at bounding box center [149, 32] width 13 height 7
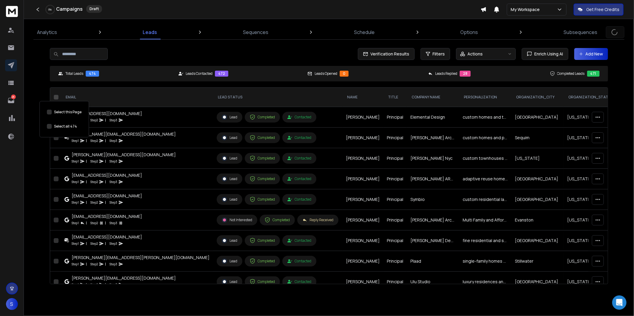
click at [49, 127] on button "Select this Page" at bounding box center [49, 126] width 5 height 5
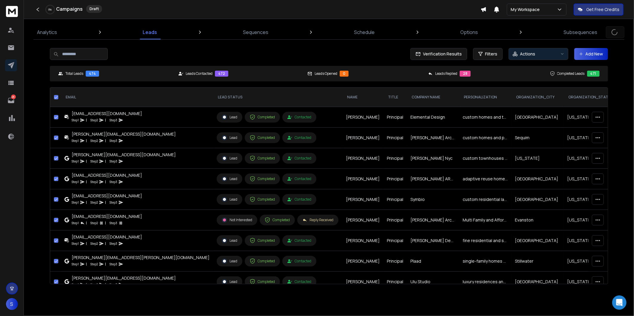
click at [557, 56] on div "Actions" at bounding box center [534, 54] width 45 height 6
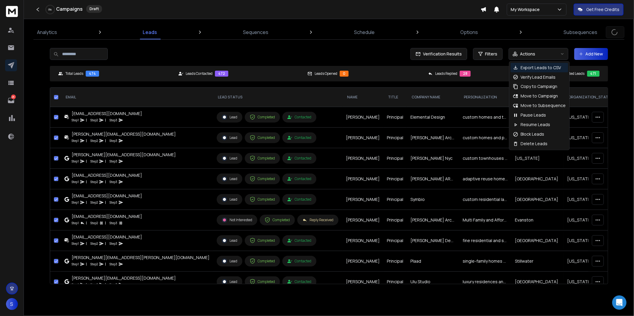
click at [544, 68] on p "Export Leads to CSV" at bounding box center [541, 68] width 40 height 6
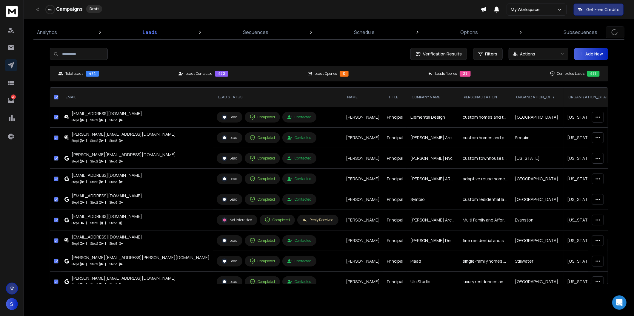
drag, startPoint x: 553, startPoint y: 51, endPoint x: 557, endPoint y: 61, distance: 10.1
click at [553, 51] on div "Actions" at bounding box center [534, 54] width 45 height 6
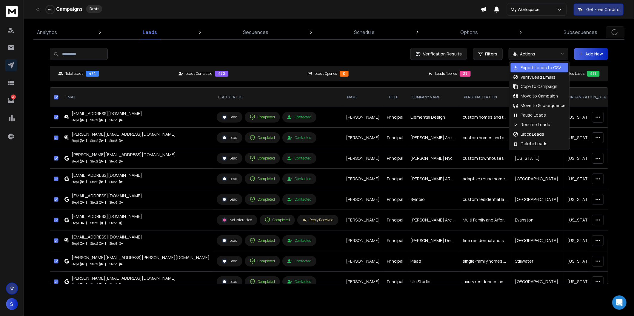
click at [547, 67] on p "Export Leads to CSV" at bounding box center [541, 68] width 40 height 6
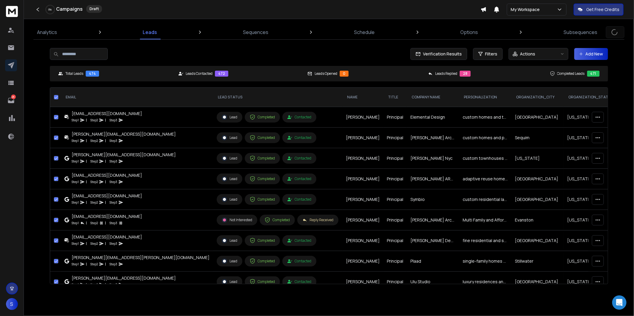
click at [374, 49] on div "Verification Results Filters Actions Add New" at bounding box center [329, 54] width 558 height 12
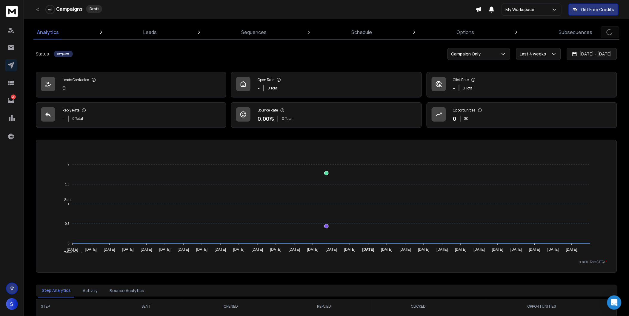
drag, startPoint x: 149, startPoint y: 31, endPoint x: 351, endPoint y: 2, distance: 205.0
click at [149, 32] on p "Leads" at bounding box center [149, 32] width 13 height 7
click at [147, 31] on p "Leads" at bounding box center [149, 32] width 13 height 7
click at [166, 39] on div "Analytics Leads Sequences Schedule Options Subsequences" at bounding box center [314, 32] width 562 height 14
click at [158, 36] on link "Leads" at bounding box center [150, 32] width 21 height 14
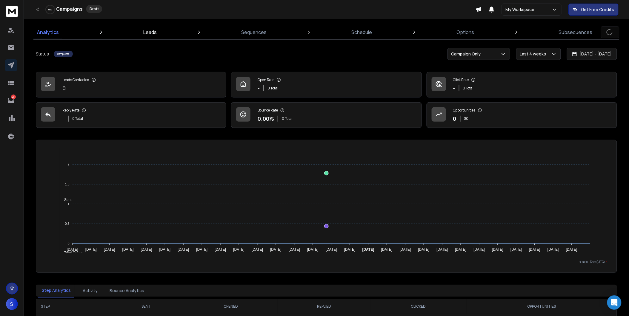
click at [146, 35] on p "Leads" at bounding box center [149, 32] width 13 height 7
click at [146, 33] on p "Leads" at bounding box center [149, 32] width 13 height 7
click at [159, 31] on link "Leads" at bounding box center [150, 32] width 21 height 14
drag, startPoint x: 153, startPoint y: 36, endPoint x: 156, endPoint y: 34, distance: 3.8
click at [153, 36] on link "Leads" at bounding box center [150, 32] width 21 height 14
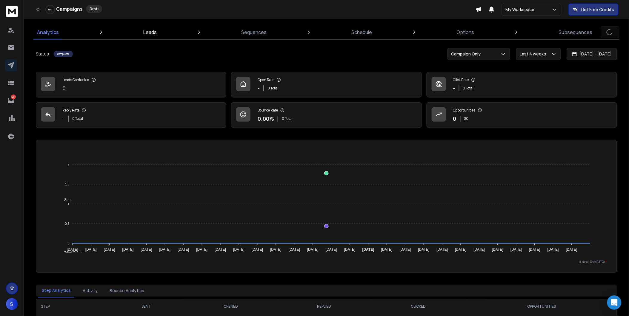
drag, startPoint x: 148, startPoint y: 31, endPoint x: 156, endPoint y: 29, distance: 8.5
click at [148, 31] on p "Leads" at bounding box center [149, 32] width 13 height 7
click at [152, 32] on p "Leads" at bounding box center [149, 32] width 13 height 7
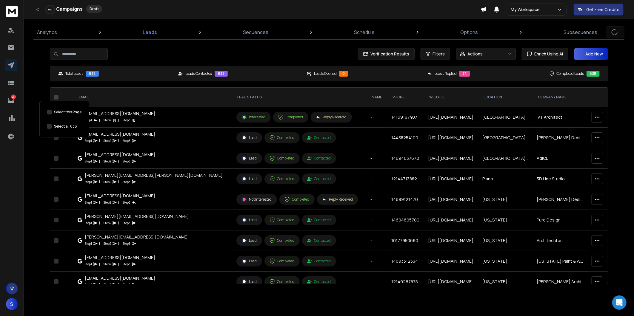
drag, startPoint x: 47, startPoint y: 126, endPoint x: 70, endPoint y: 129, distance: 23.4
click at [47, 126] on button "Select this Page" at bounding box center [49, 126] width 5 height 5
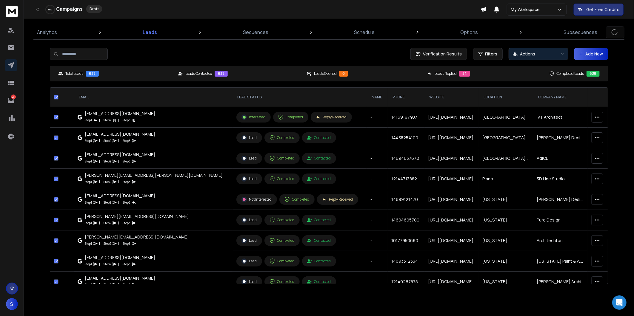
click at [562, 58] on button "Actions" at bounding box center [538, 54] width 60 height 12
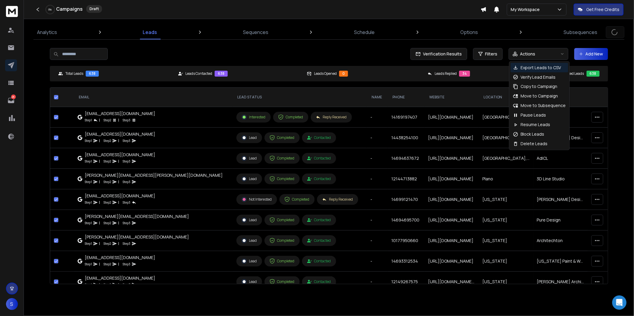
click at [550, 67] on p "Export Leads to CSV" at bounding box center [541, 68] width 40 height 6
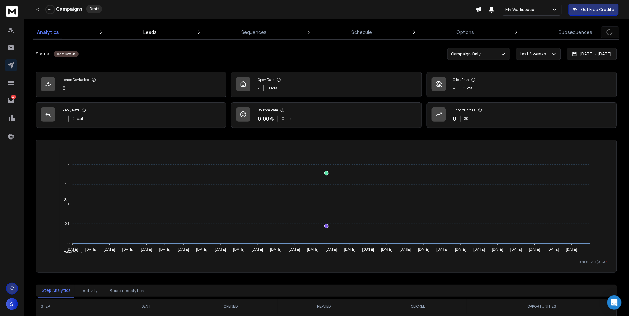
click at [148, 31] on p "Leads" at bounding box center [149, 32] width 13 height 7
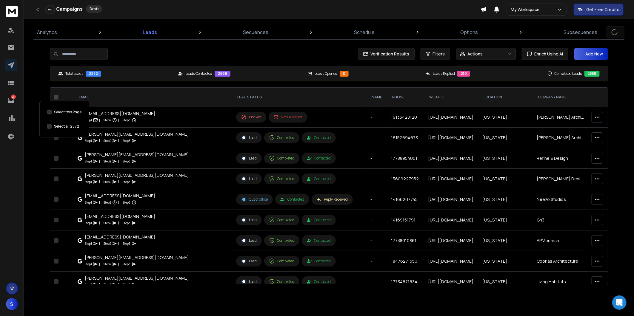
click at [56, 96] on button "Select this Page" at bounding box center [56, 97] width 5 height 5
click at [49, 126] on button "Select this Page" at bounding box center [49, 126] width 5 height 5
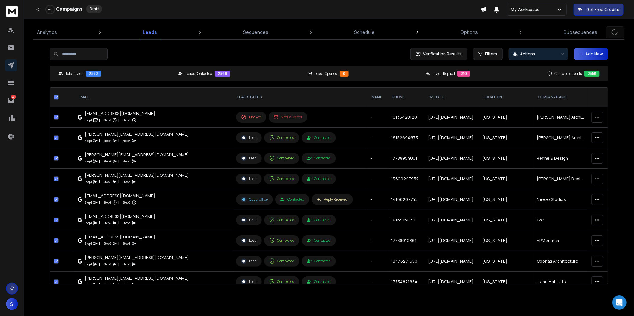
click at [554, 51] on div "Actions" at bounding box center [534, 54] width 45 height 6
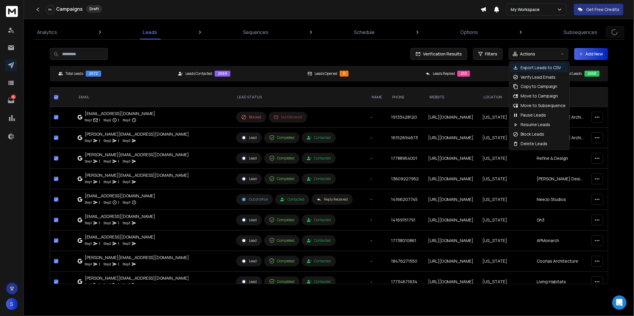
click at [552, 66] on p "Export Leads to CSV" at bounding box center [541, 68] width 40 height 6
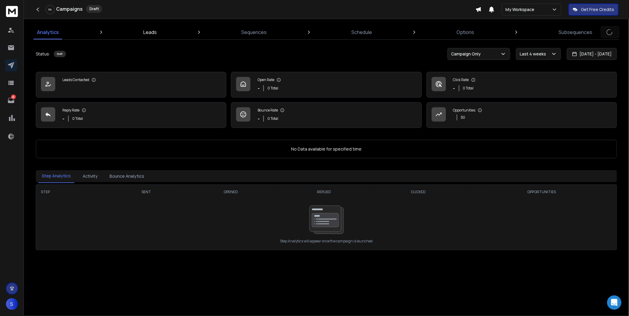
click at [144, 32] on p "Leads" at bounding box center [149, 32] width 13 height 7
click at [156, 32] on p "Leads" at bounding box center [149, 32] width 13 height 7
click at [155, 33] on p "Leads" at bounding box center [149, 32] width 13 height 7
click at [150, 31] on p "Leads" at bounding box center [149, 32] width 13 height 7
click at [155, 28] on link "Leads" at bounding box center [150, 32] width 21 height 14
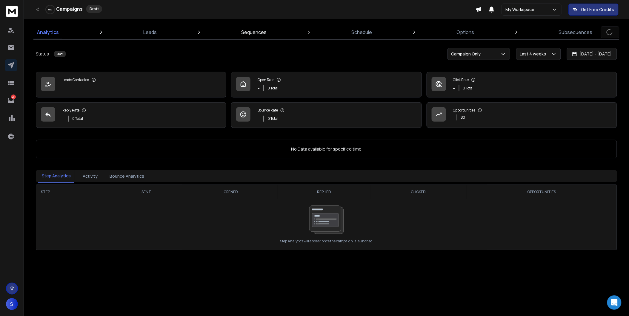
click at [267, 30] on link "Sequences" at bounding box center [254, 32] width 33 height 14
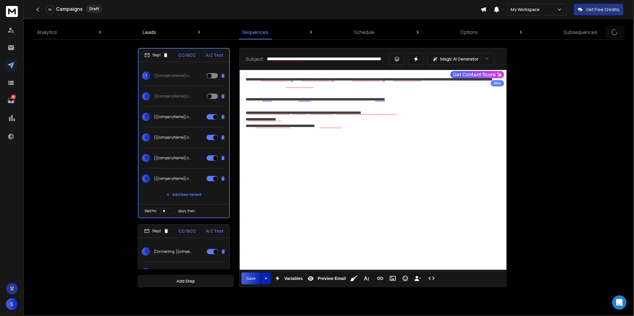
click at [145, 30] on p "Leads" at bounding box center [149, 32] width 13 height 7
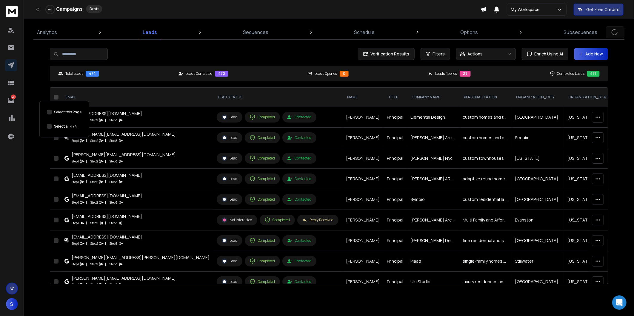
click at [56, 95] on button "Select this Page" at bounding box center [56, 97] width 5 height 5
click at [49, 127] on button "Select this Page" at bounding box center [49, 126] width 5 height 5
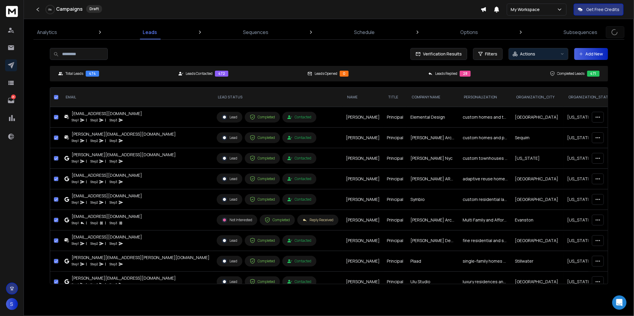
click at [553, 54] on div "Actions" at bounding box center [534, 54] width 45 height 6
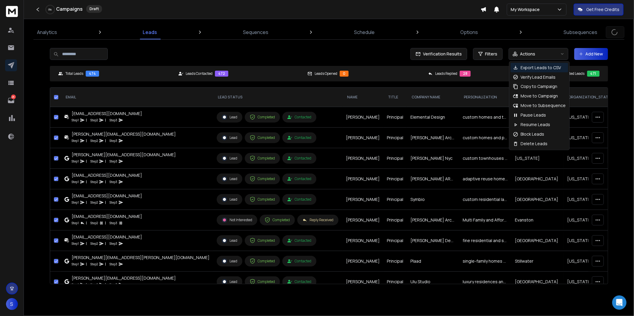
click at [553, 67] on p "Export Leads to CSV" at bounding box center [541, 68] width 40 height 6
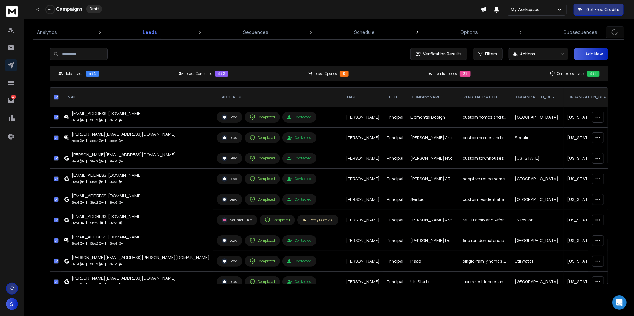
click at [362, 57] on div "Verification Results Filters Actions Add New" at bounding box center [329, 54] width 558 height 12
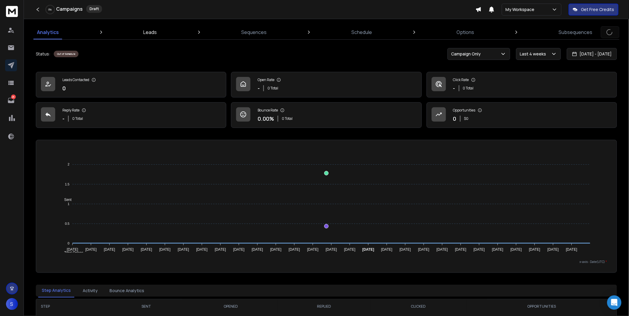
click at [149, 29] on p "Leads" at bounding box center [149, 32] width 13 height 7
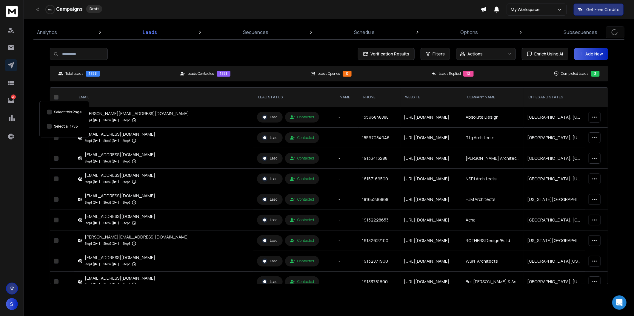
click at [50, 126] on button "Select this Page" at bounding box center [49, 126] width 5 height 5
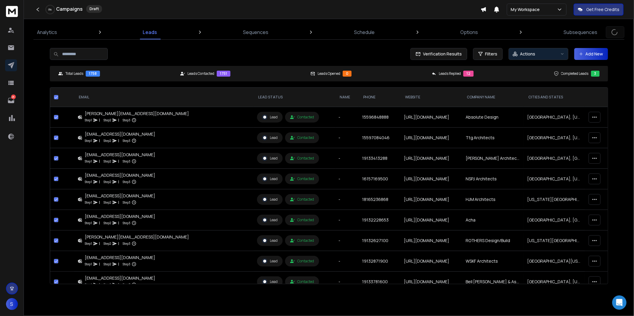
click at [547, 52] on div "Actions" at bounding box center [534, 54] width 45 height 6
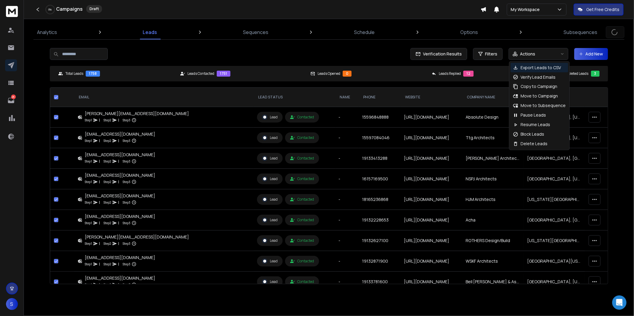
click at [549, 68] on p "Export Leads to CSV" at bounding box center [541, 68] width 40 height 6
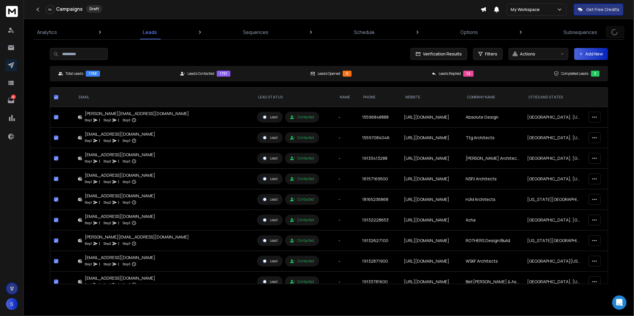
drag, startPoint x: 397, startPoint y: 15, endPoint x: 269, endPoint y: 9, distance: 128.7
click at [397, 15] on div "0 % Campaigns Draft My Workspace Get Free Credits" at bounding box center [317, 9] width 634 height 19
click at [90, 74] on div "1758" at bounding box center [93, 74] width 14 height 6
copy div "1758"
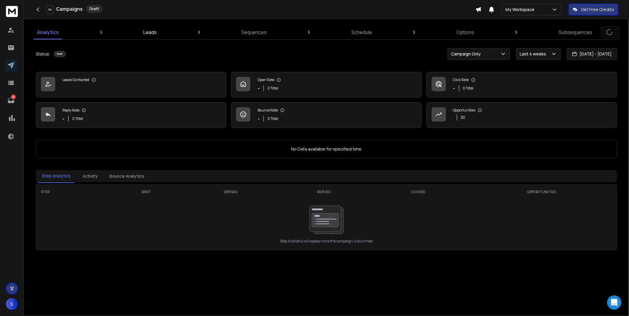
click at [154, 28] on link "Leads" at bounding box center [150, 32] width 21 height 14
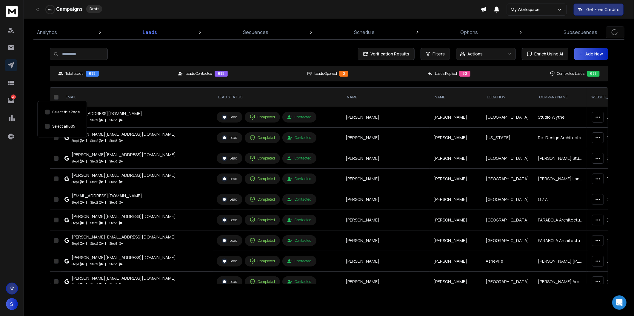
click at [57, 99] on button "Select this Page" at bounding box center [56, 97] width 5 height 5
click at [47, 125] on button "Select this Page" at bounding box center [47, 126] width 5 height 5
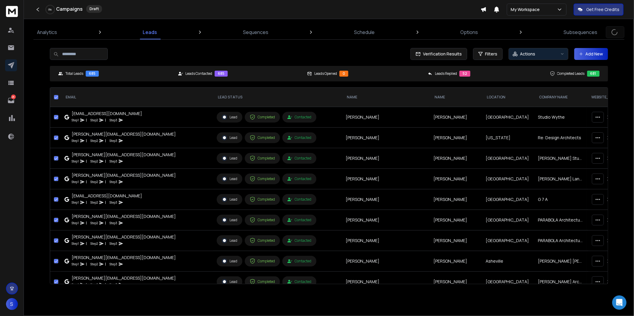
click at [532, 51] on p "Actions" at bounding box center [527, 54] width 15 height 6
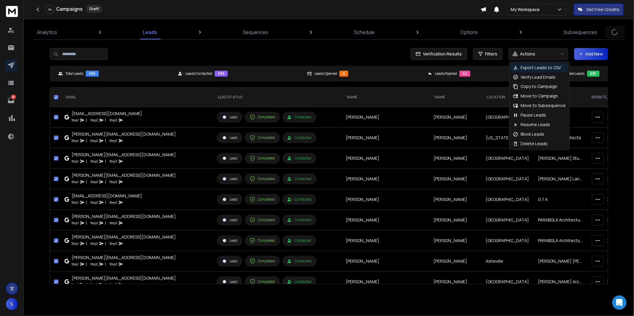
click at [536, 66] on p "Export Leads to CSV" at bounding box center [541, 68] width 40 height 6
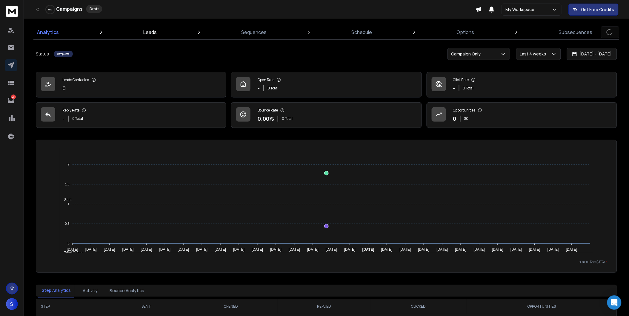
click at [155, 33] on p "Leads" at bounding box center [149, 32] width 13 height 7
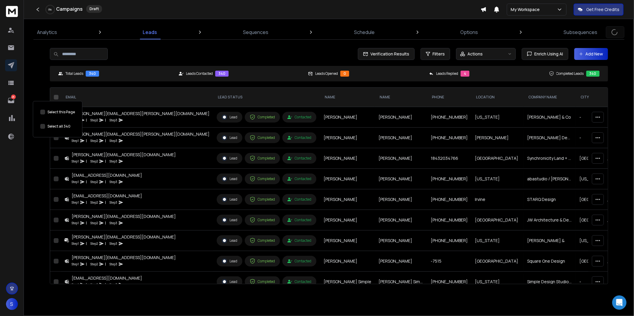
click at [57, 97] on button "Select this Page" at bounding box center [56, 97] width 5 height 5
click at [42, 127] on button "Select this Page" at bounding box center [42, 126] width 5 height 5
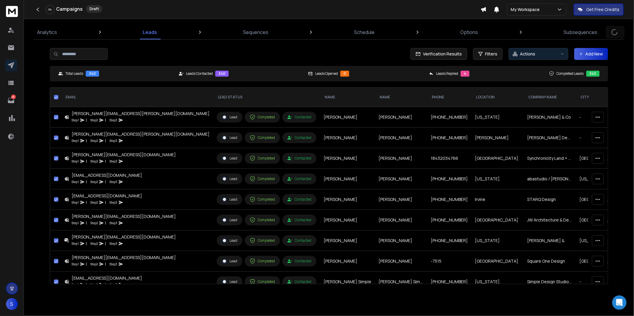
click at [528, 54] on p "Actions" at bounding box center [527, 54] width 15 height 6
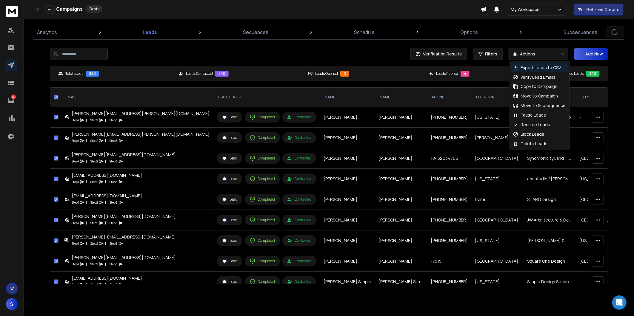
click at [530, 67] on p "Export Leads to CSV" at bounding box center [541, 68] width 40 height 6
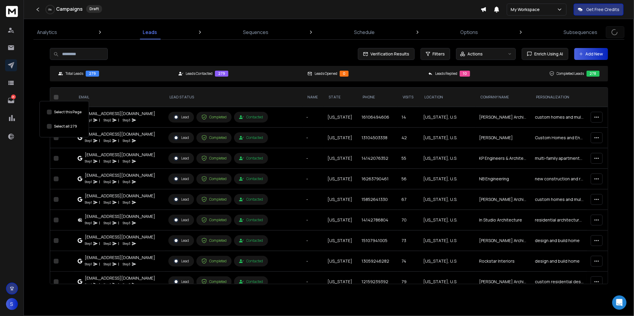
click at [47, 126] on button "Select this Page" at bounding box center [49, 126] width 5 height 5
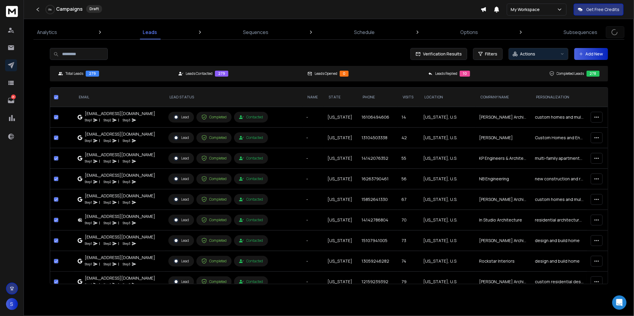
click at [533, 52] on p "Actions" at bounding box center [527, 54] width 15 height 6
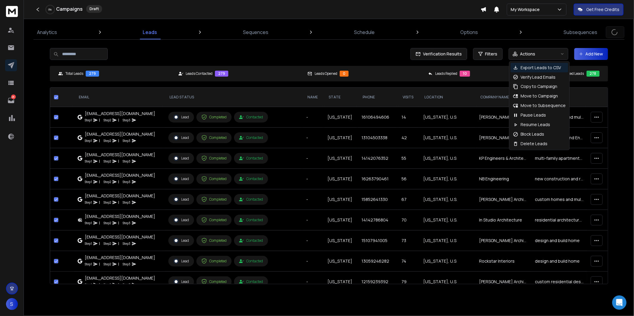
click at [537, 67] on p "Export Leads to CSV" at bounding box center [541, 68] width 40 height 6
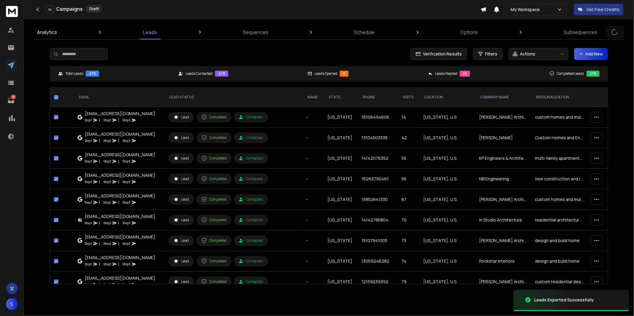
click at [54, 35] on p "Analytics" at bounding box center [47, 32] width 20 height 7
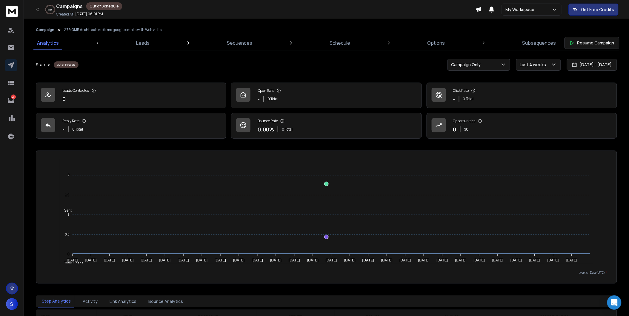
click at [149, 29] on p "279 GMB Architecture firms google emails with Web visits" at bounding box center [113, 29] width 98 height 5
copy p "279 GMB Architecture firms google emails with Web visits"
click at [142, 42] on p "Leads" at bounding box center [142, 42] width 13 height 7
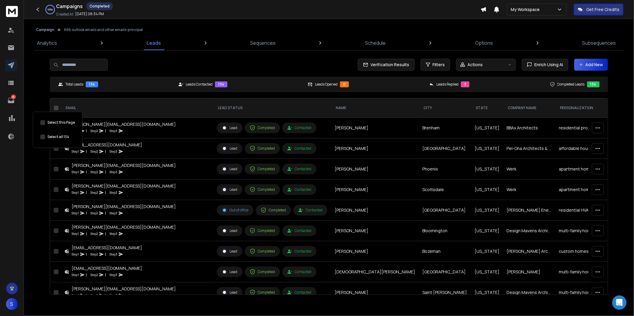
click at [39, 136] on div "Select this Page Select all 134" at bounding box center [58, 129] width 42 height 31
click at [42, 137] on button "Select this Page" at bounding box center [42, 137] width 5 height 5
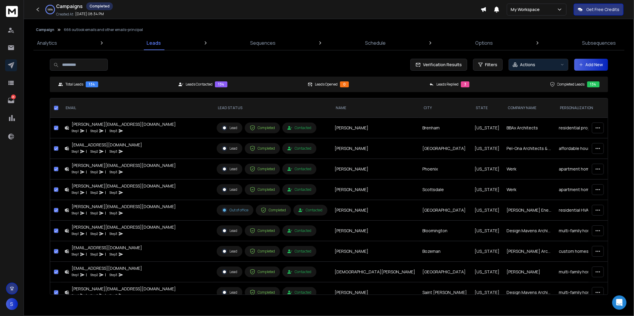
click at [561, 64] on icon "button" at bounding box center [562, 64] width 4 height 5
